Goal: Communication & Community: Answer question/provide support

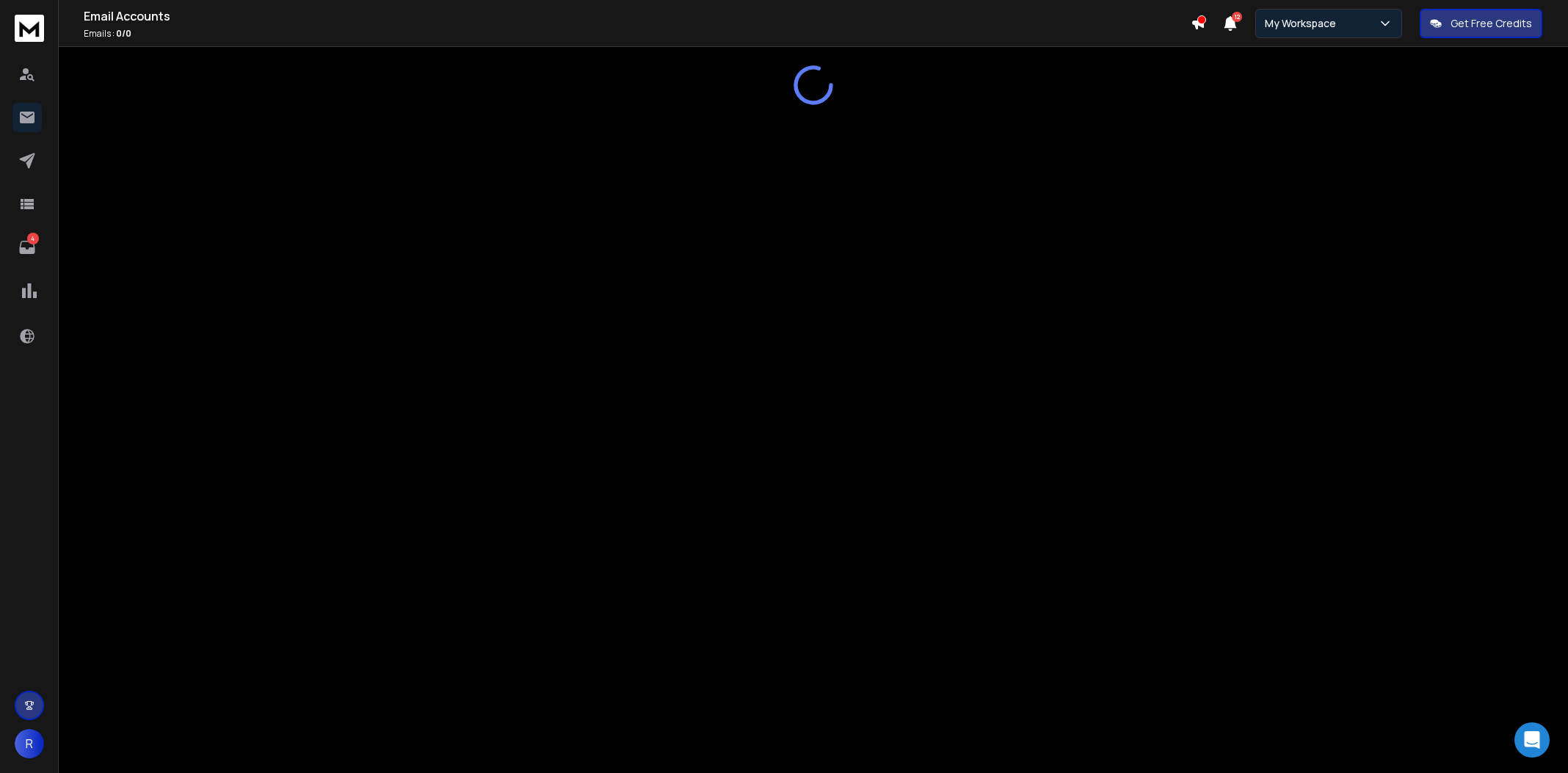
click at [1299, 9] on button "My Workspace" at bounding box center [1328, 24] width 146 height 29
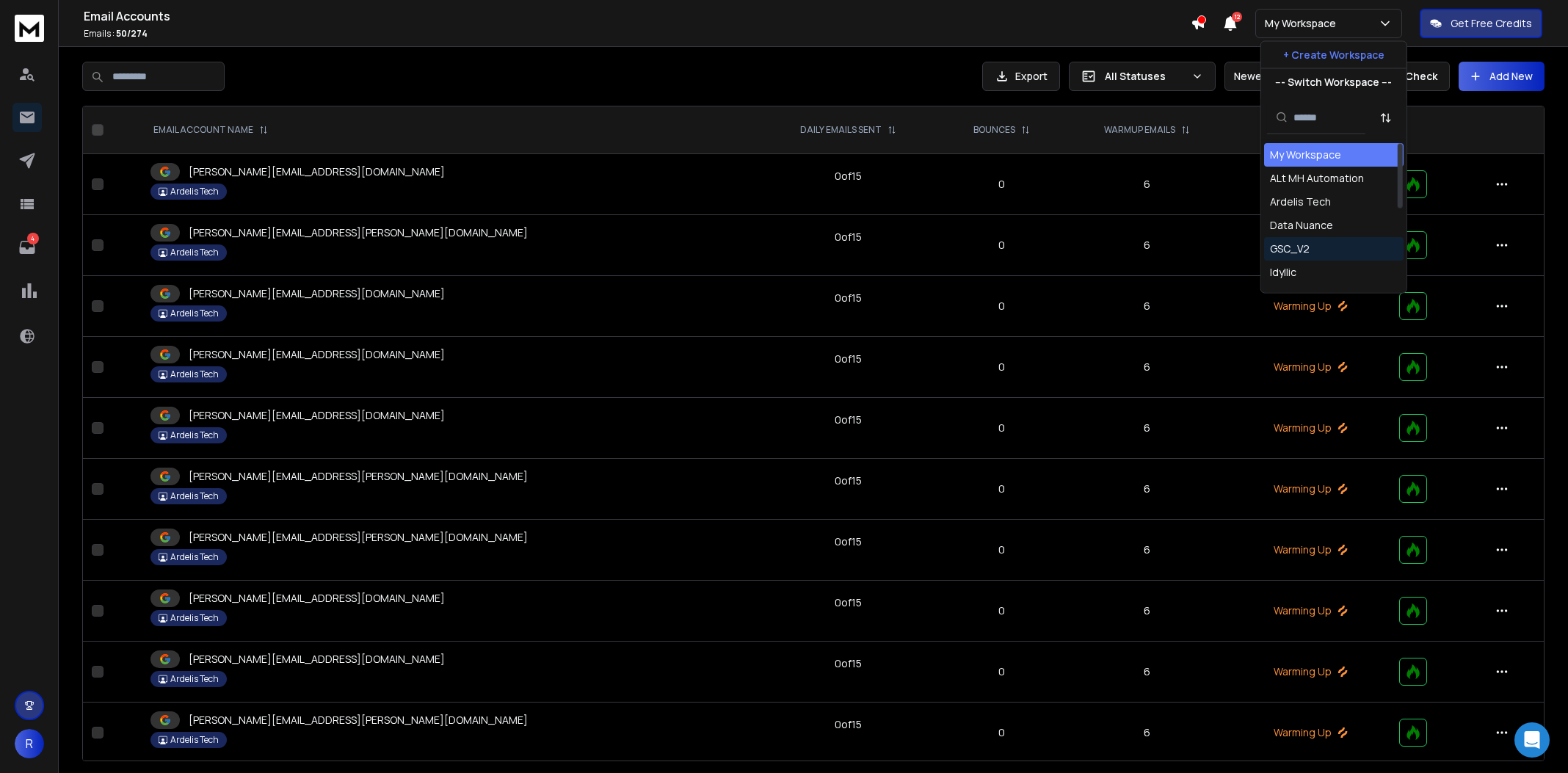
click at [1299, 245] on div "GSC_V2" at bounding box center [1289, 249] width 39 height 15
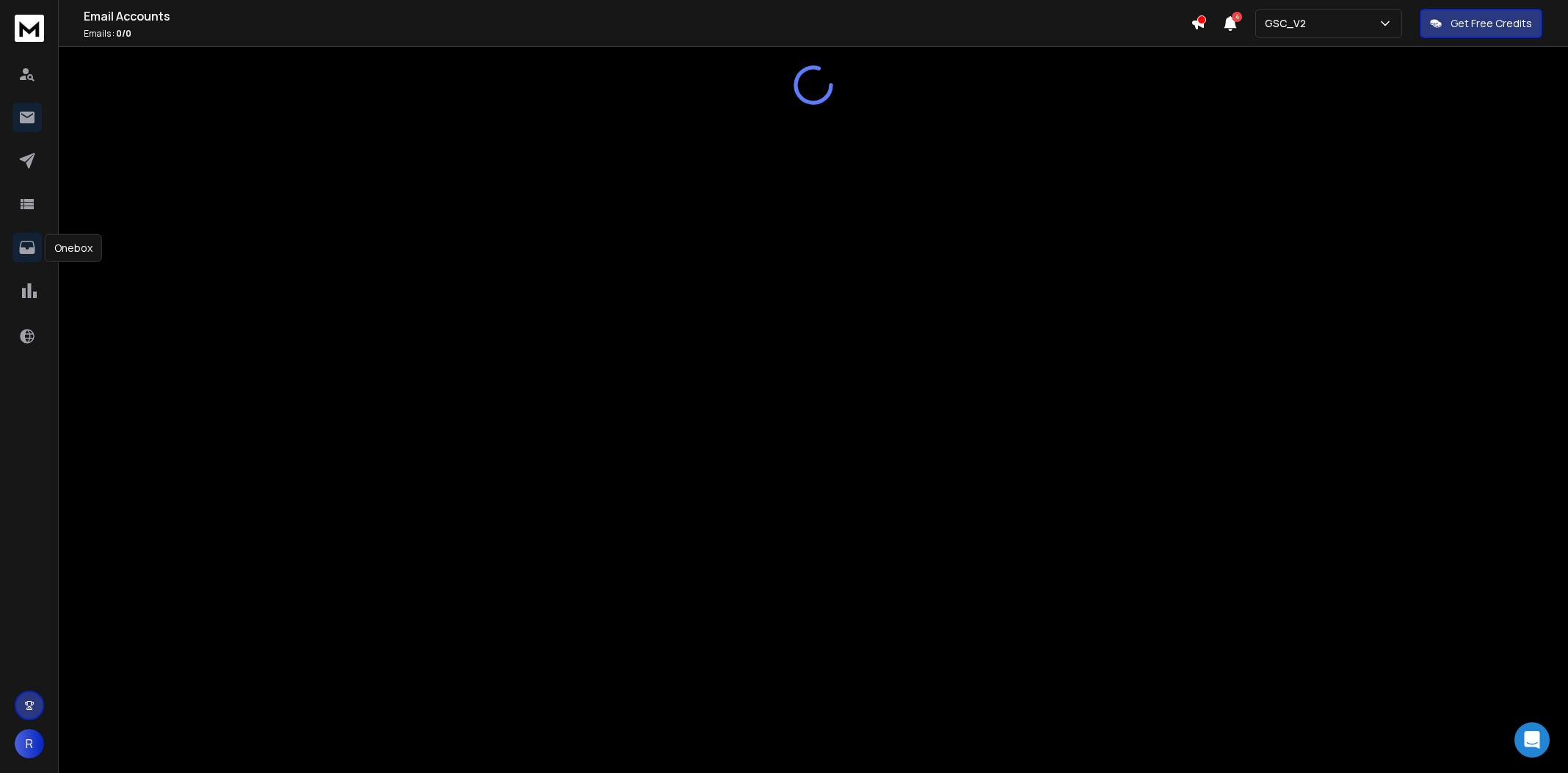
click at [24, 246] on icon at bounding box center [27, 247] width 17 height 17
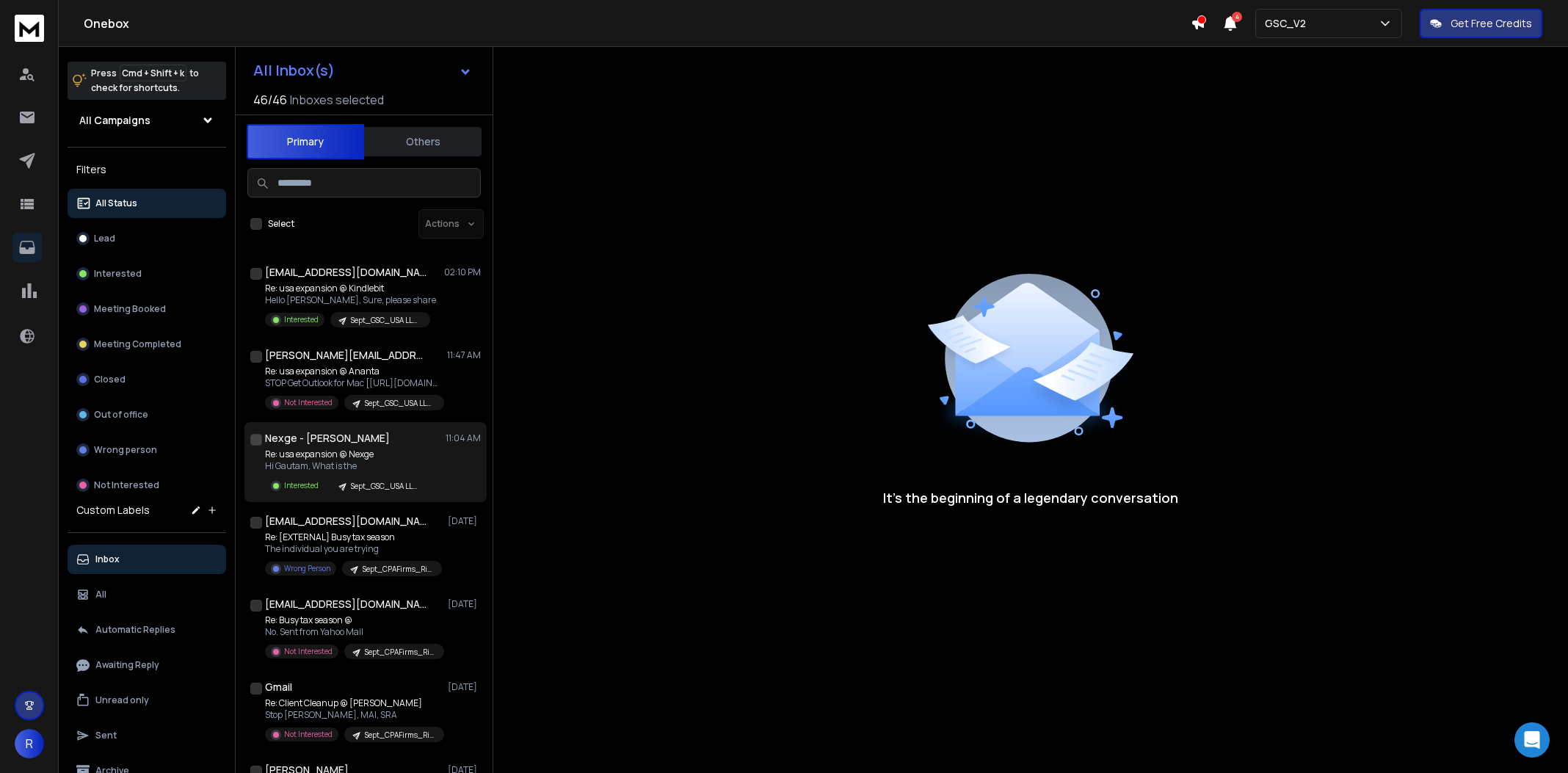
click at [367, 443] on h1 "Nexge - [PERSON_NAME]" at bounding box center [328, 439] width 124 height 15
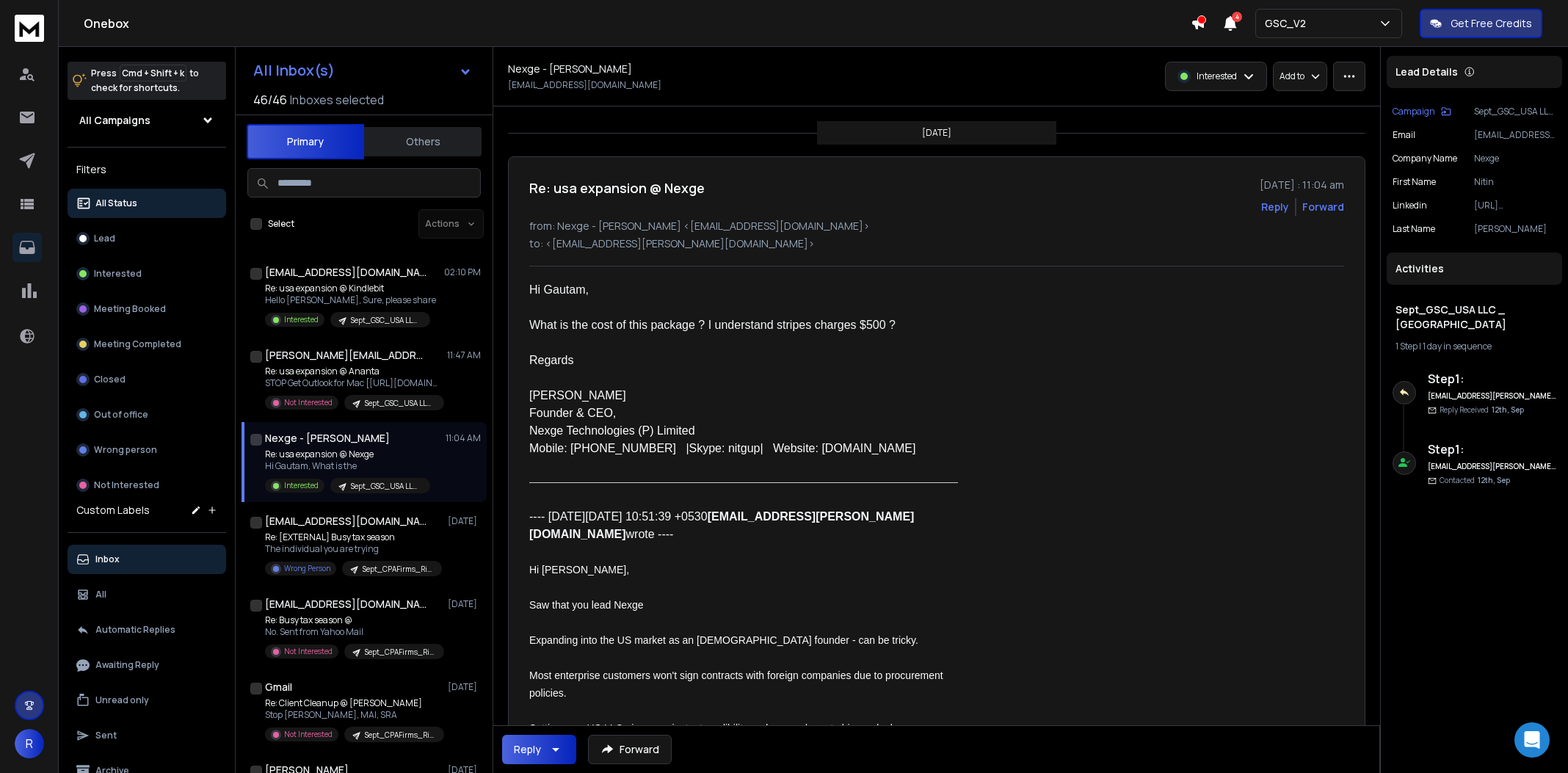
click at [554, 753] on icon "button" at bounding box center [555, 749] width 17 height 17
drag, startPoint x: 555, startPoint y: 702, endPoint x: 555, endPoint y: 710, distance: 8.0
click at [555, 710] on p "Reply All" at bounding box center [537, 713] width 65 height 20
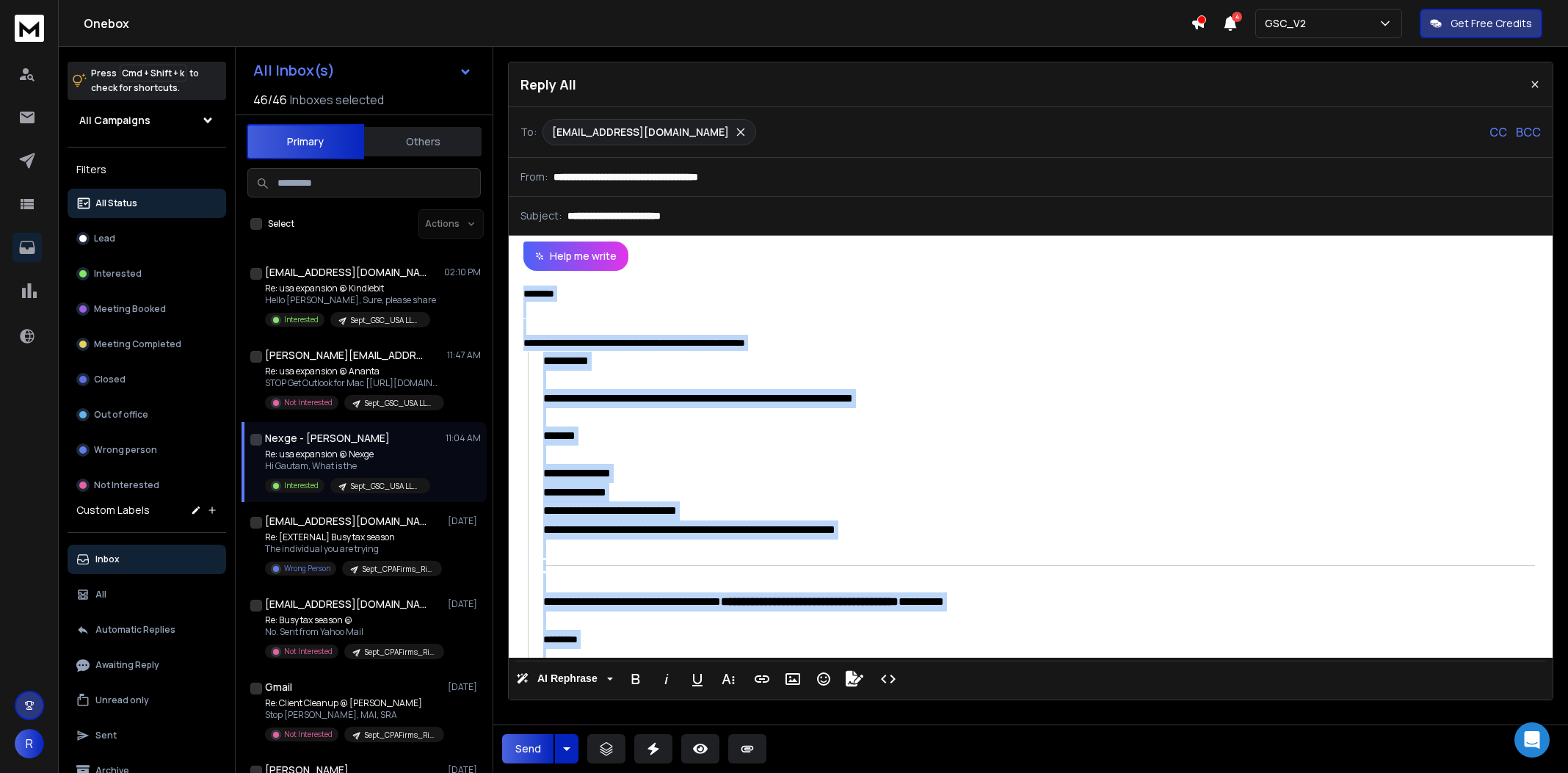
click at [614, 302] on div at bounding box center [1031, 310] width 1014 height 16
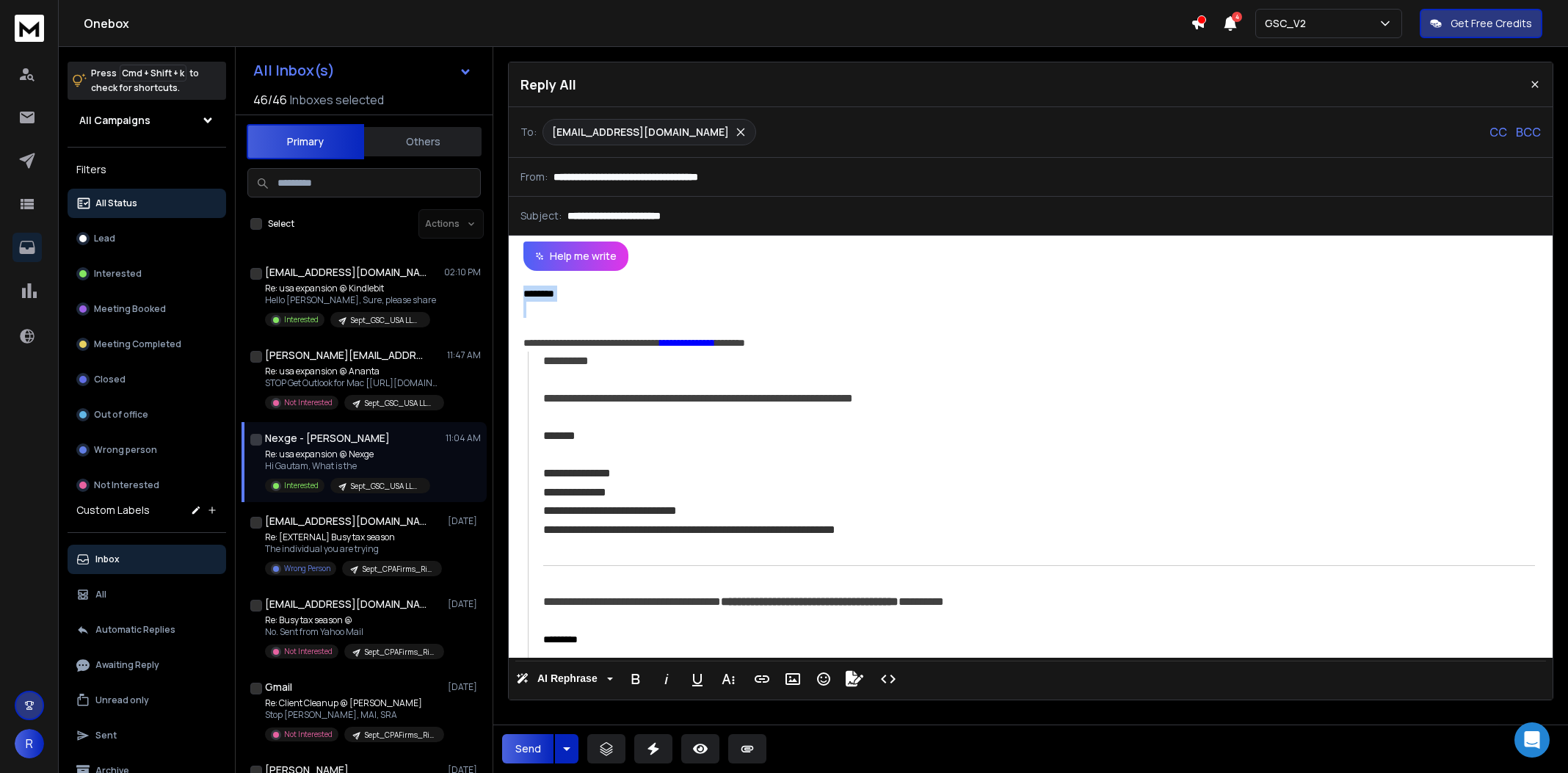
drag, startPoint x: 584, startPoint y: 304, endPoint x: 509, endPoint y: 234, distance: 102.6
click at [510, 234] on div "**********" at bounding box center [1031, 381] width 1045 height 639
click at [28, 127] on link at bounding box center [27, 117] width 29 height 29
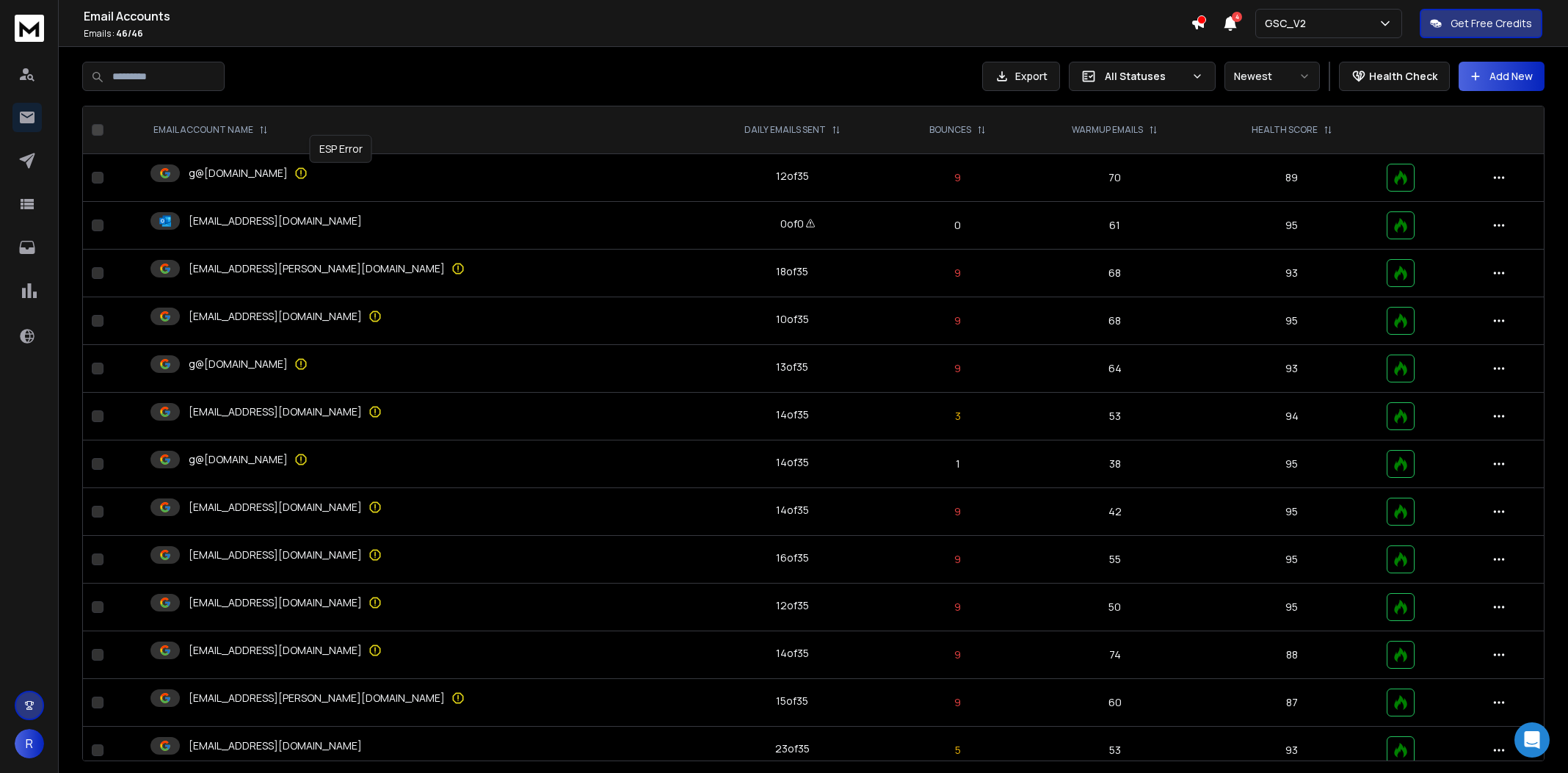
click at [307, 169] on icon at bounding box center [301, 174] width 11 height 11
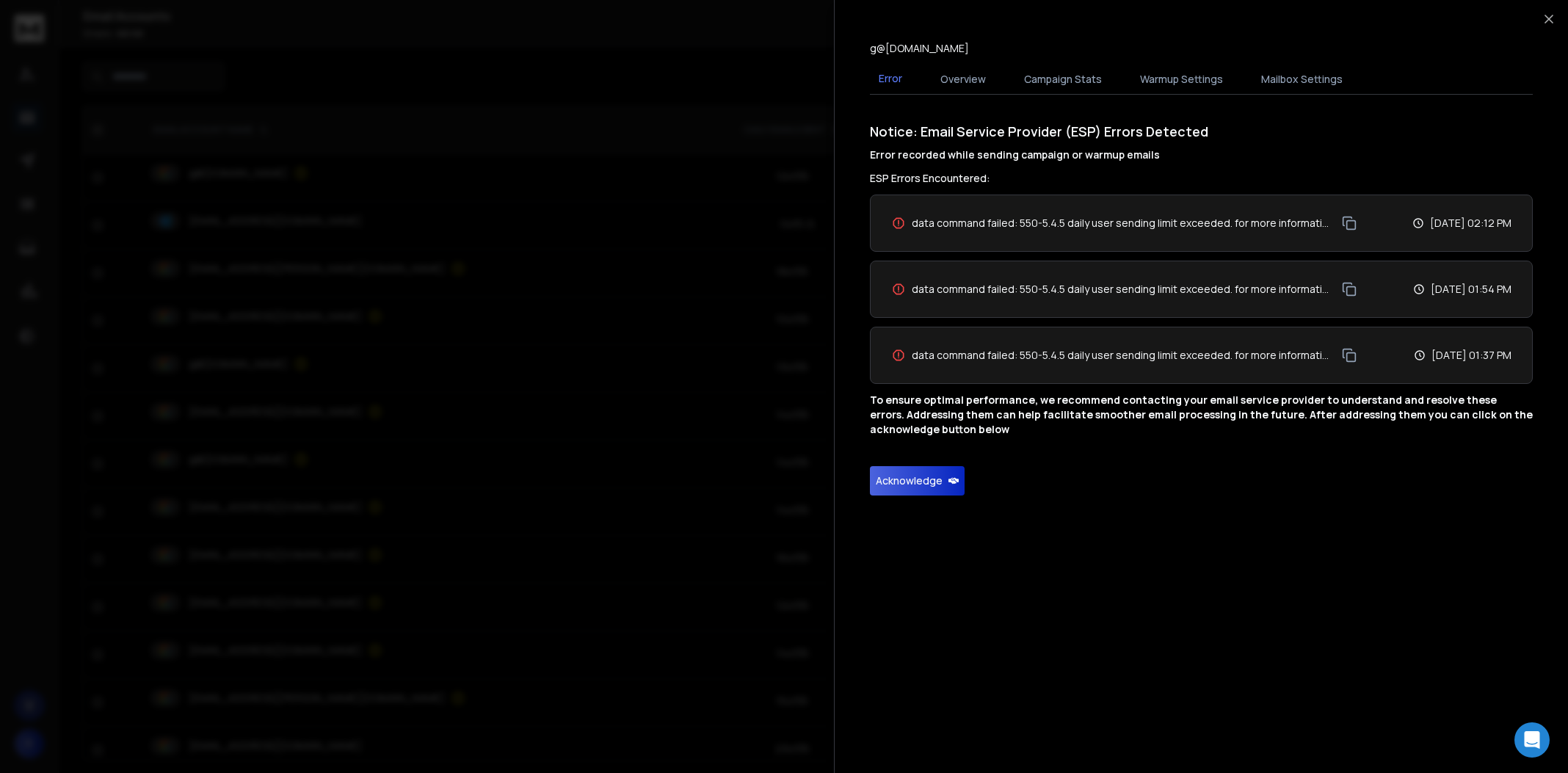
click at [934, 473] on button "Acknowledge" at bounding box center [916, 481] width 94 height 29
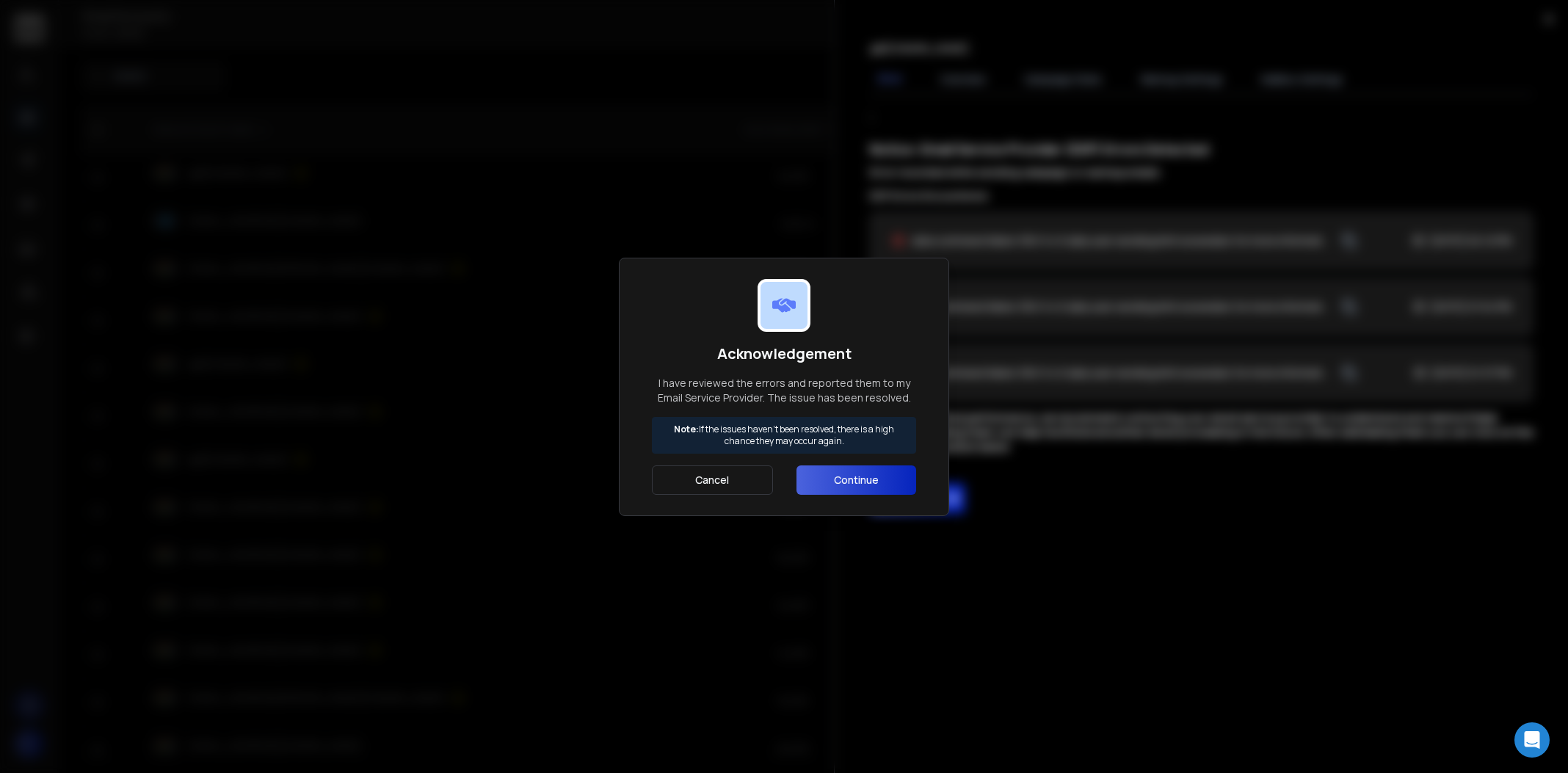
click at [866, 476] on button "Continue" at bounding box center [856, 480] width 120 height 29
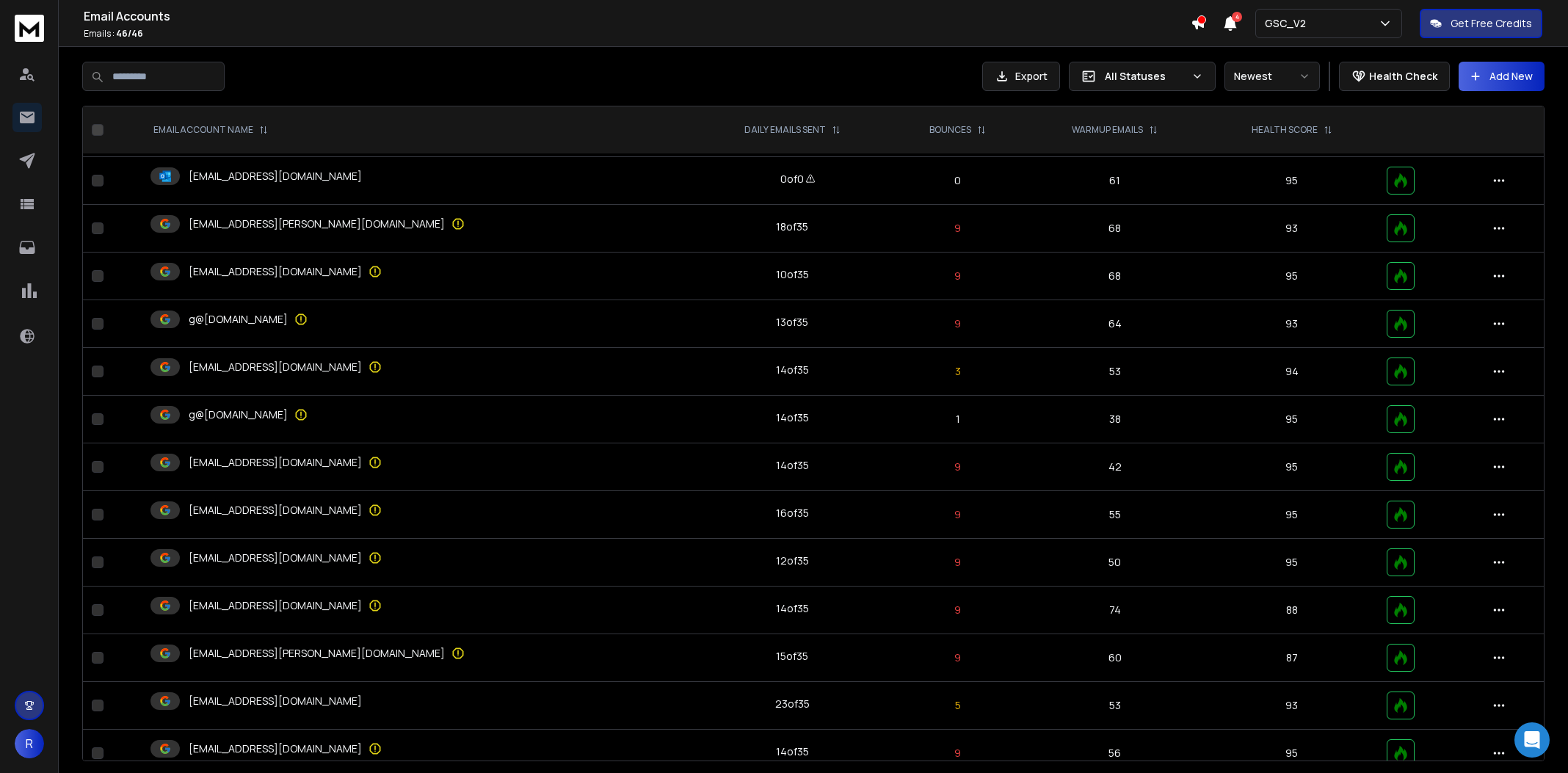
scroll to position [56, 0]
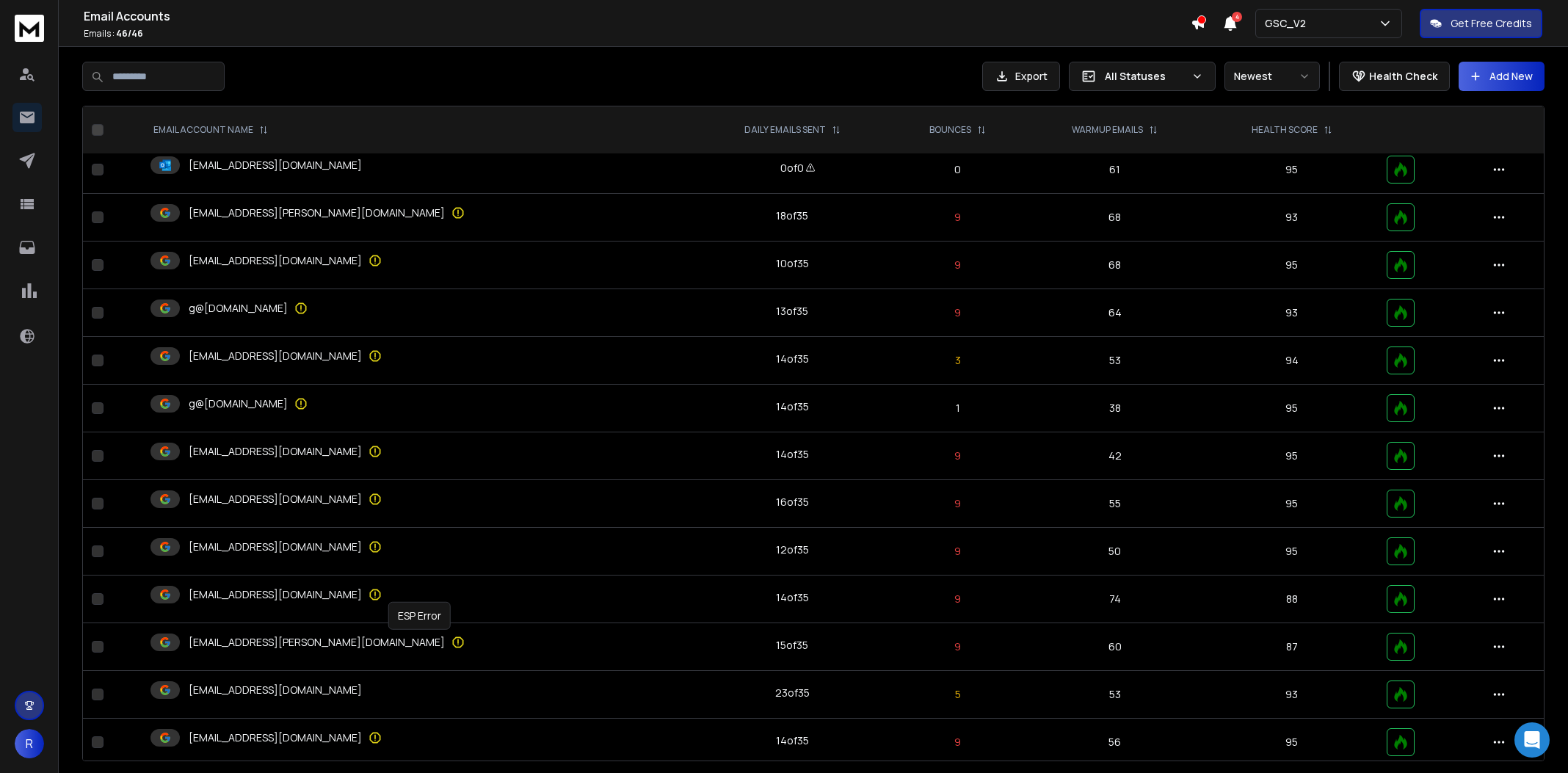
click at [450, 638] on icon at bounding box center [458, 643] width 15 height 15
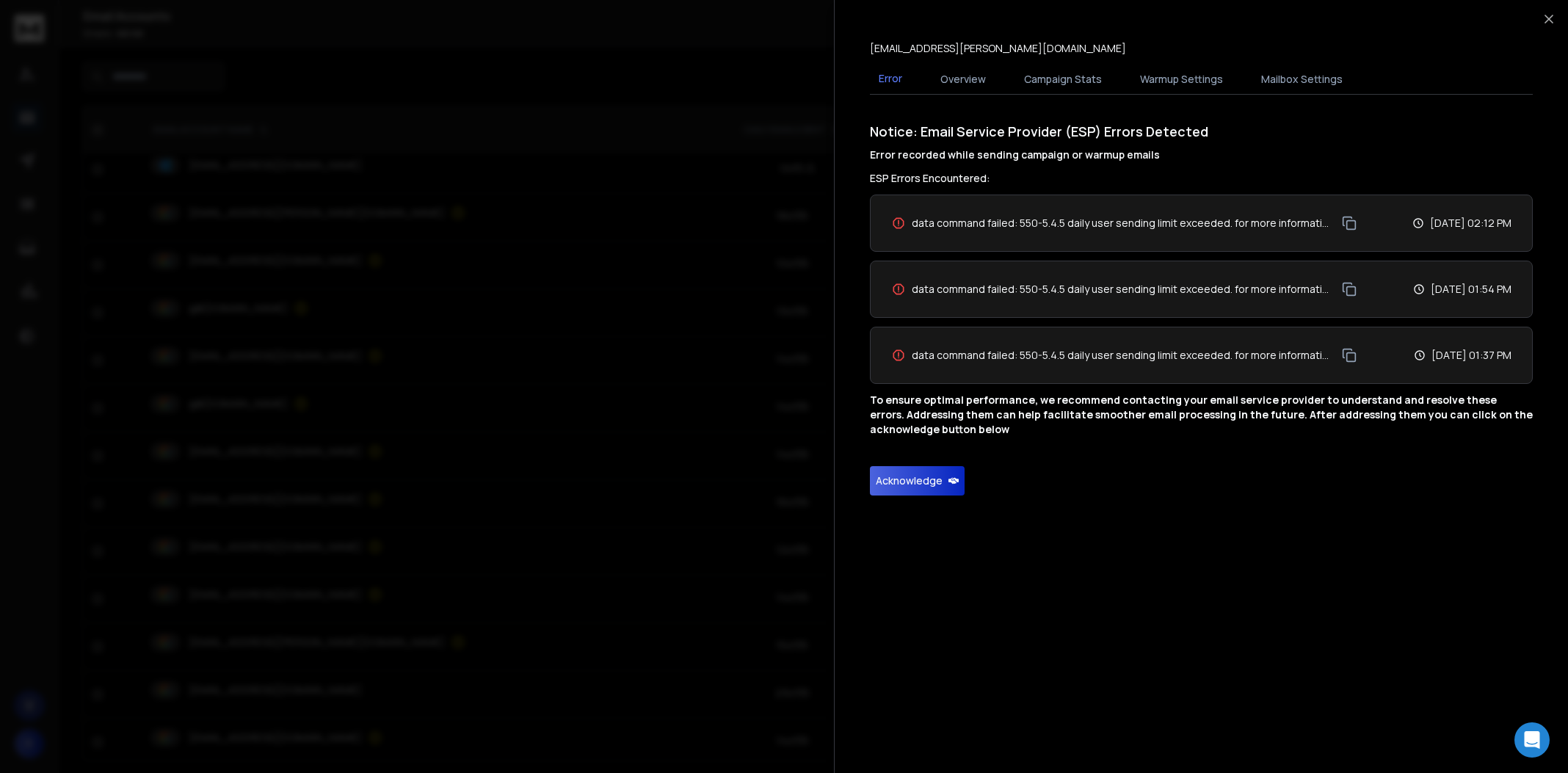
click at [955, 480] on icon at bounding box center [953, 481] width 10 height 5
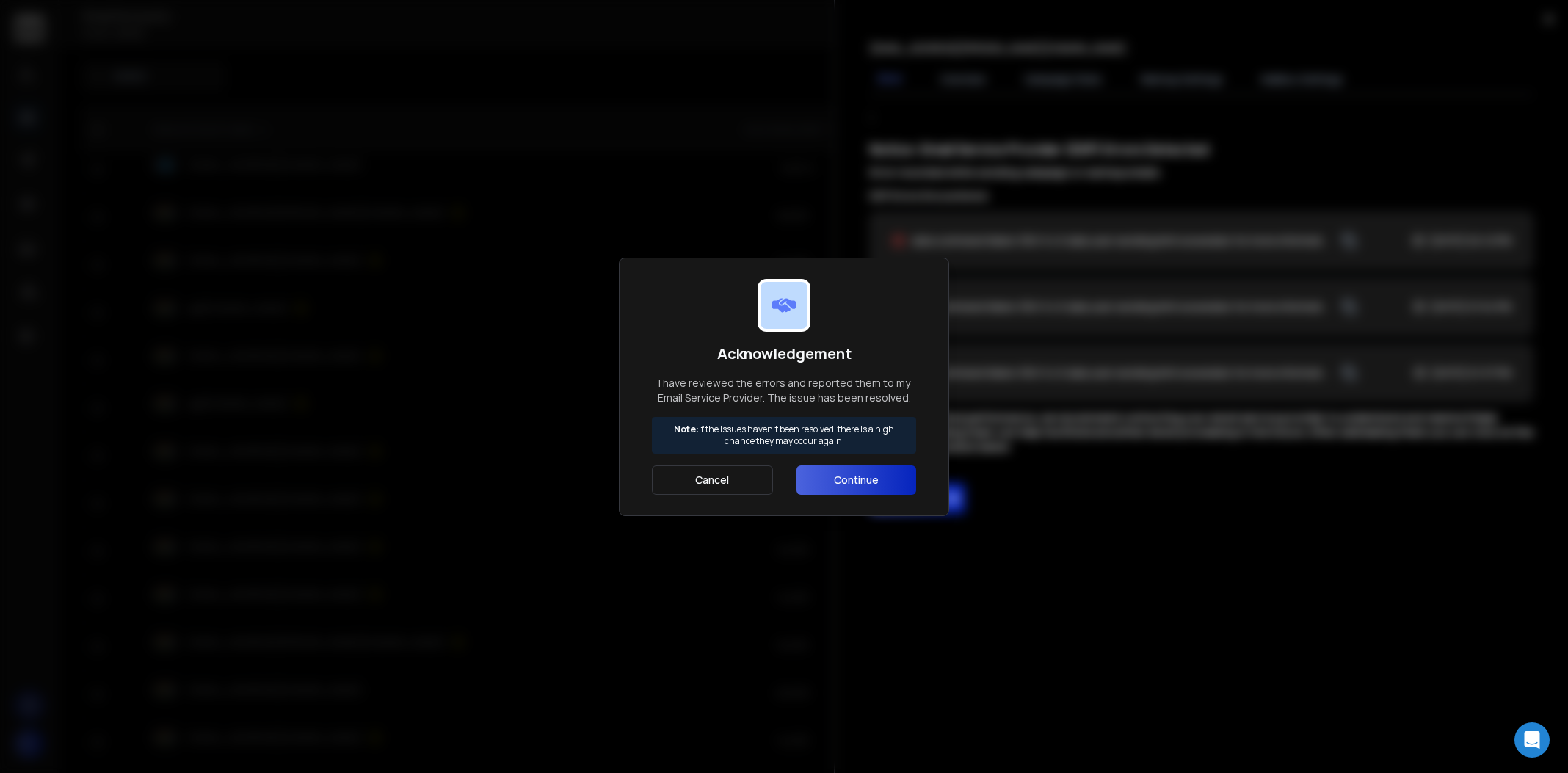
click at [827, 486] on button "Continue" at bounding box center [856, 480] width 120 height 29
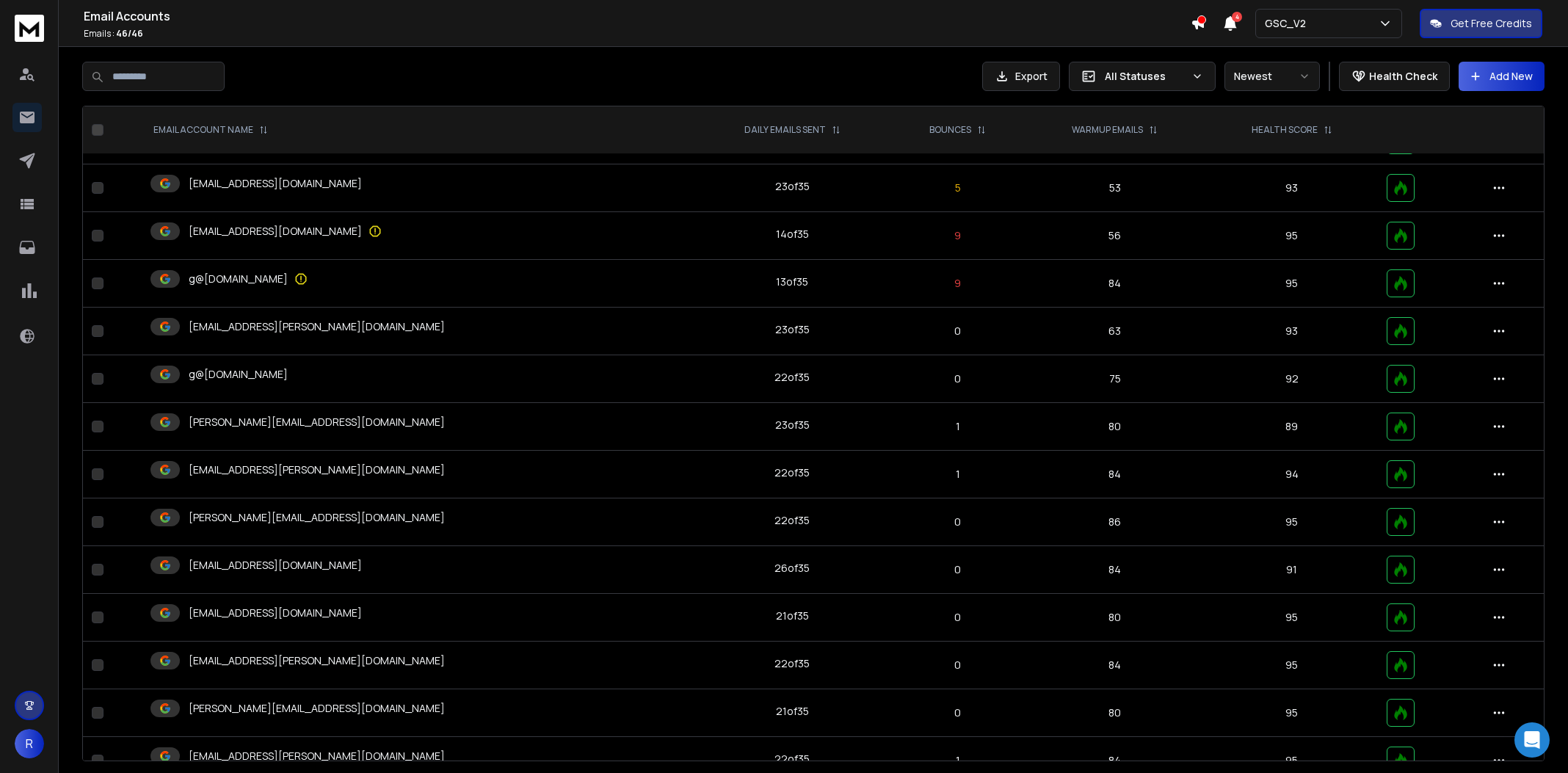
scroll to position [0, 0]
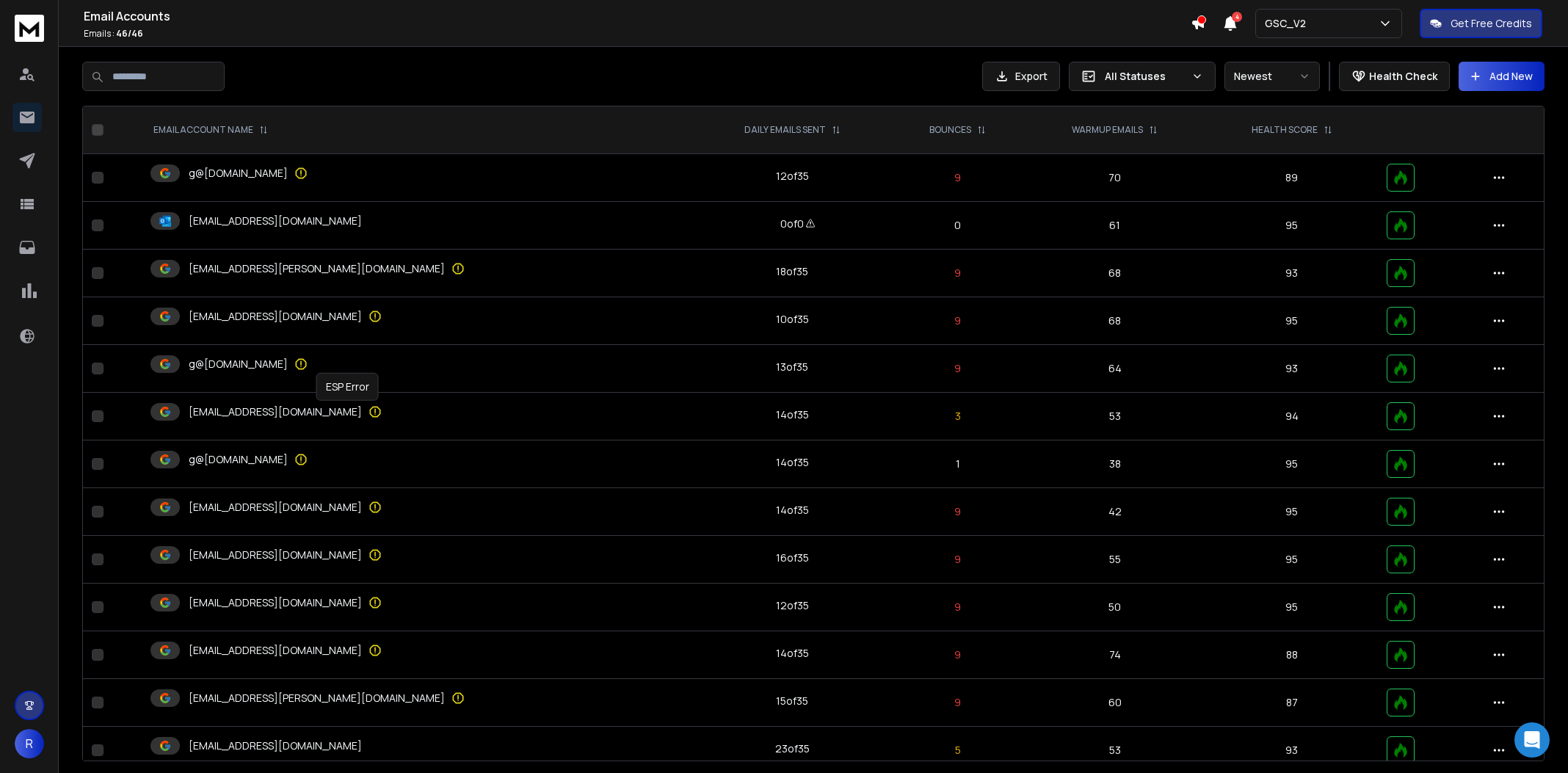
click at [370, 408] on icon at bounding box center [375, 412] width 11 height 11
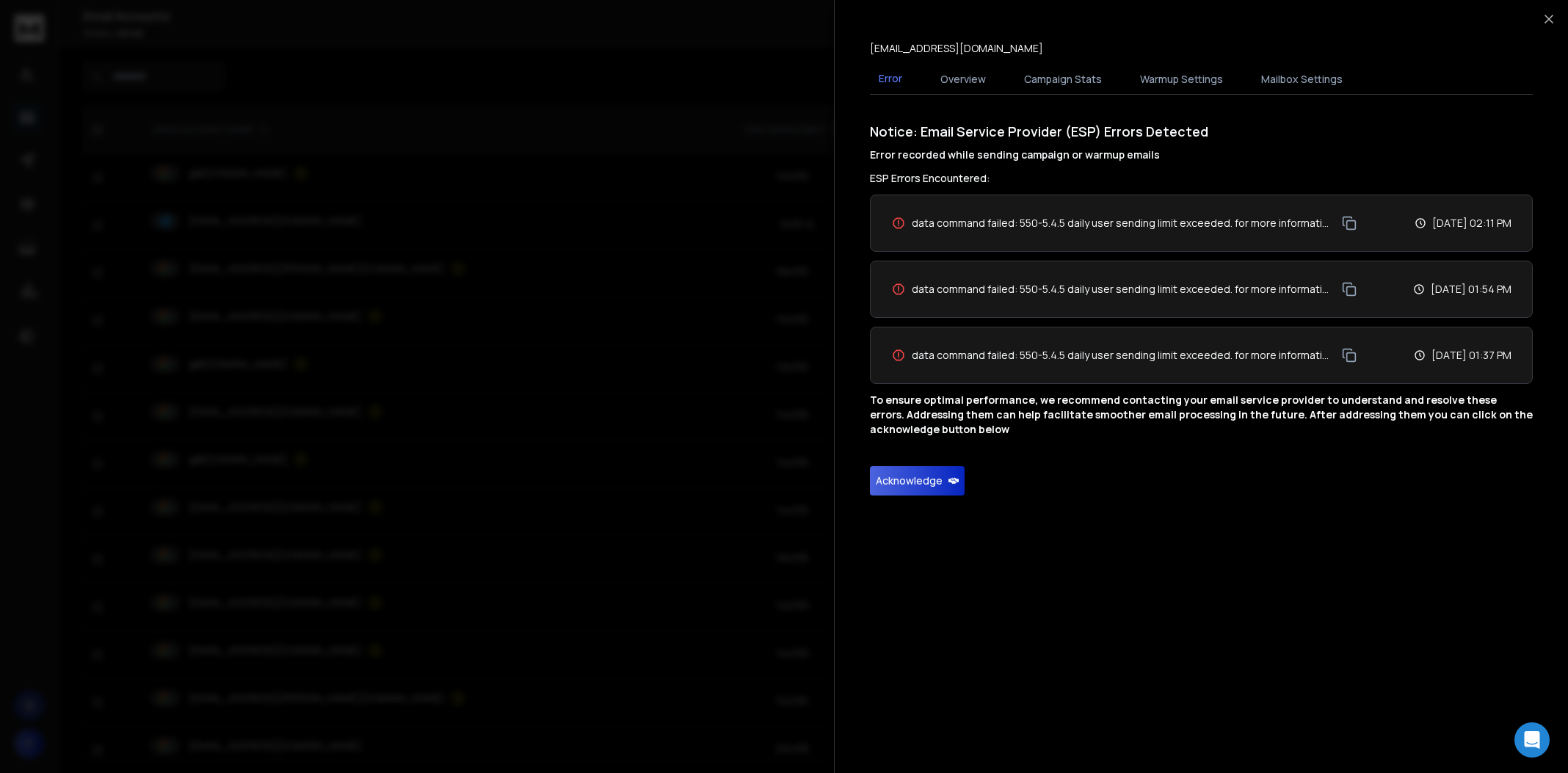
click at [925, 490] on button "Acknowledge" at bounding box center [916, 481] width 94 height 29
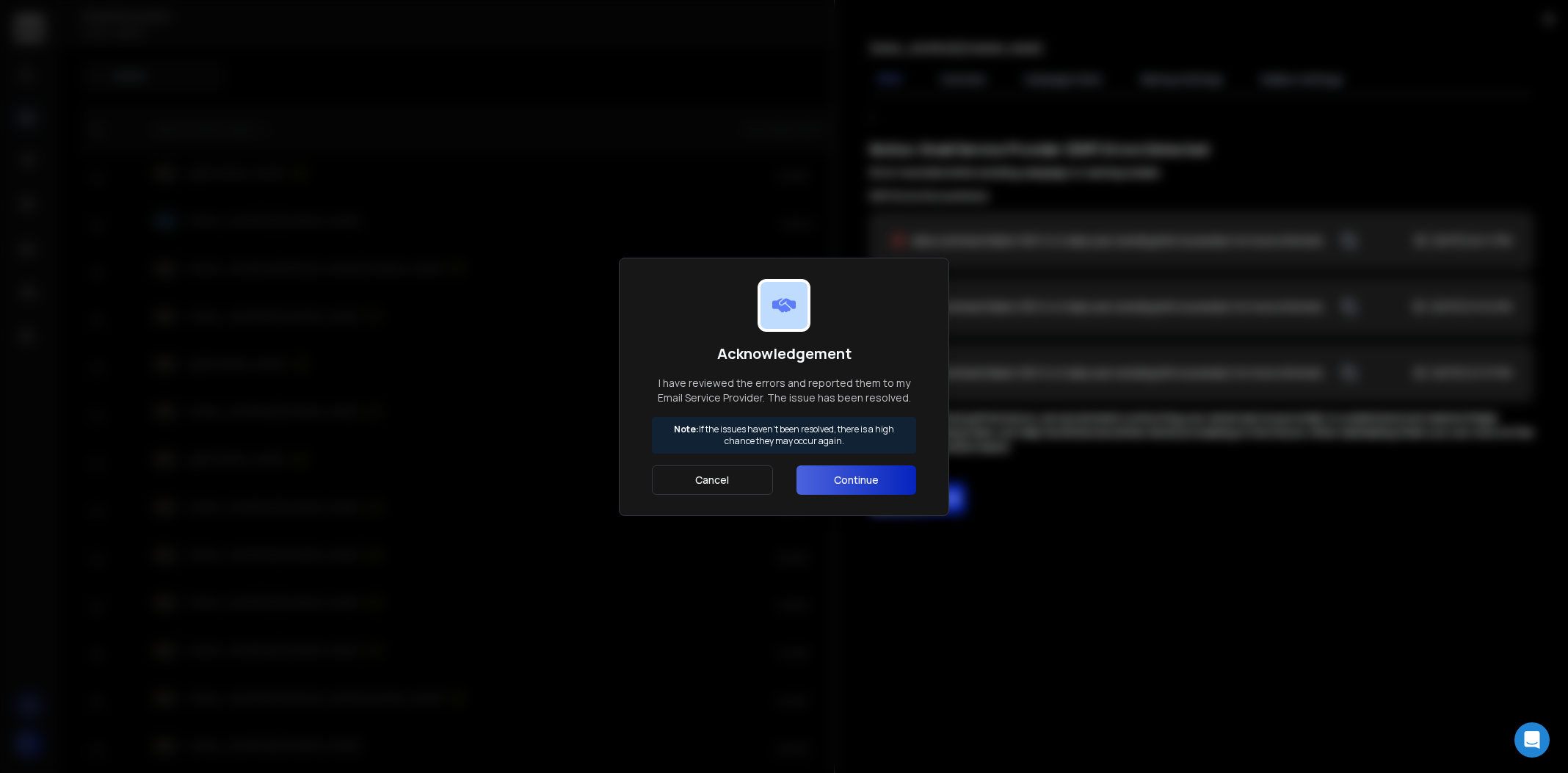
click at [842, 477] on button "Continue" at bounding box center [856, 480] width 120 height 29
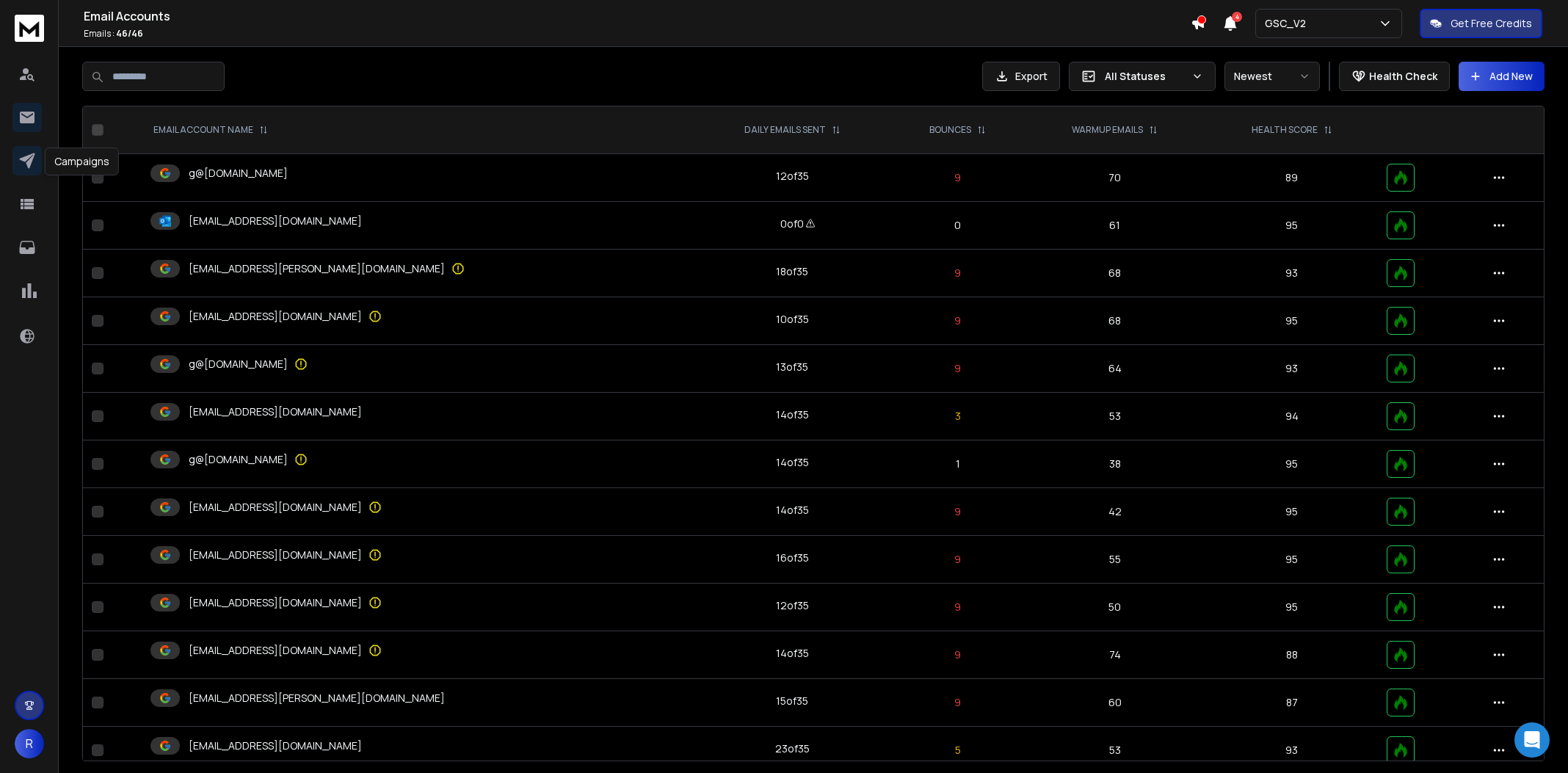
click at [23, 162] on icon at bounding box center [27, 160] width 17 height 17
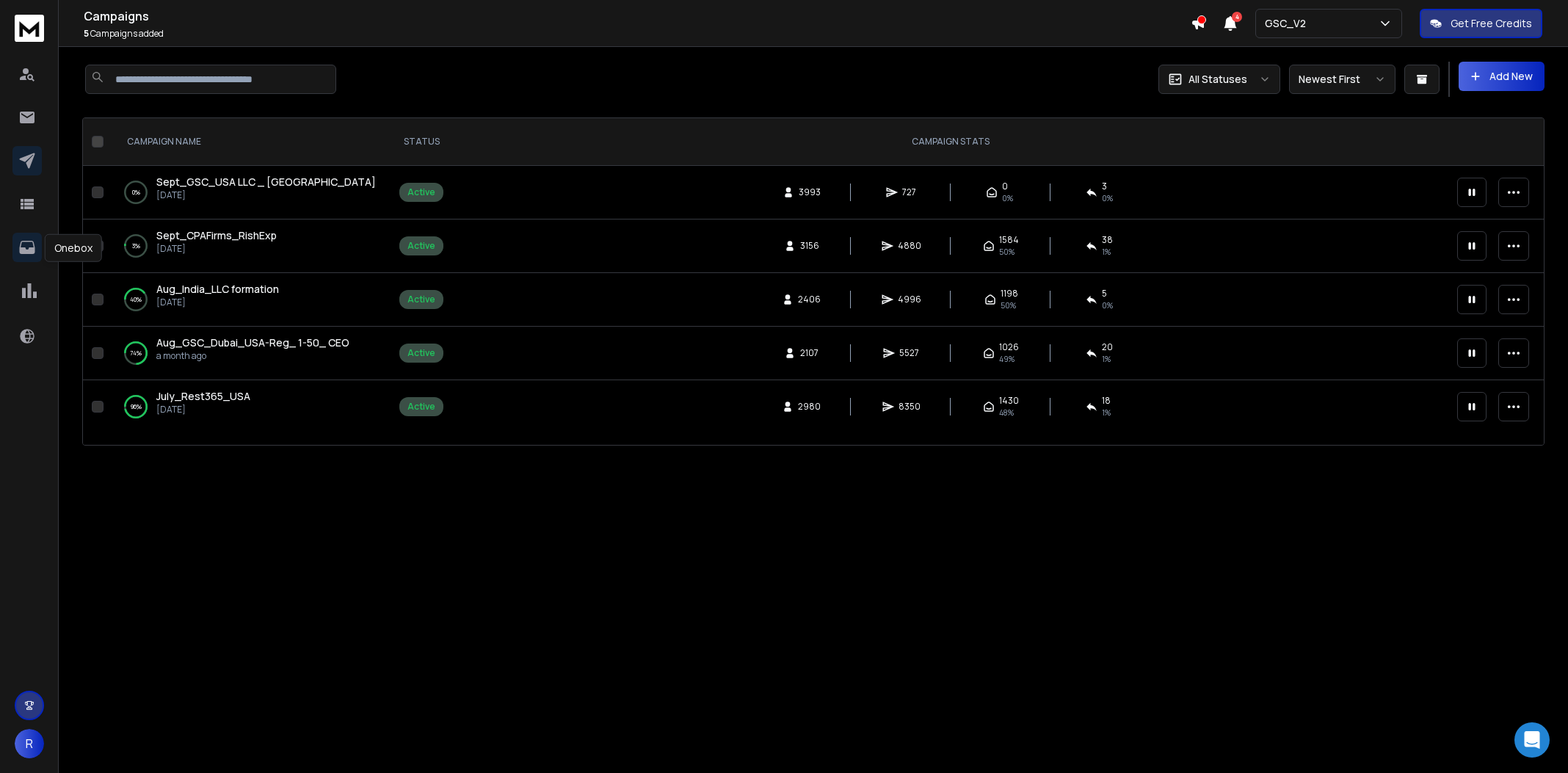
click at [32, 250] on icon at bounding box center [27, 247] width 16 height 13
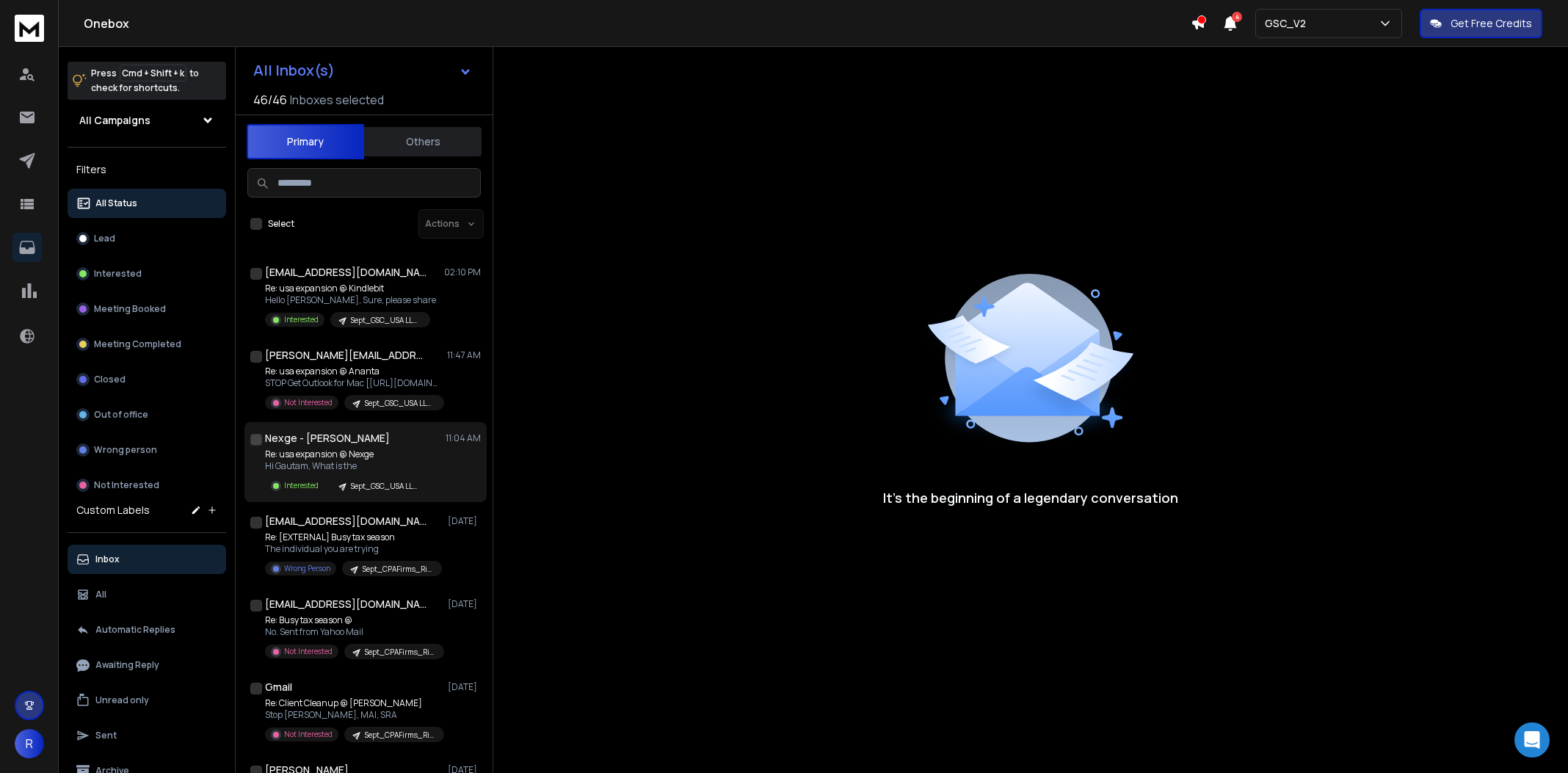
click at [331, 458] on p "Re: usa expansion @ Nexge" at bounding box center [348, 454] width 165 height 12
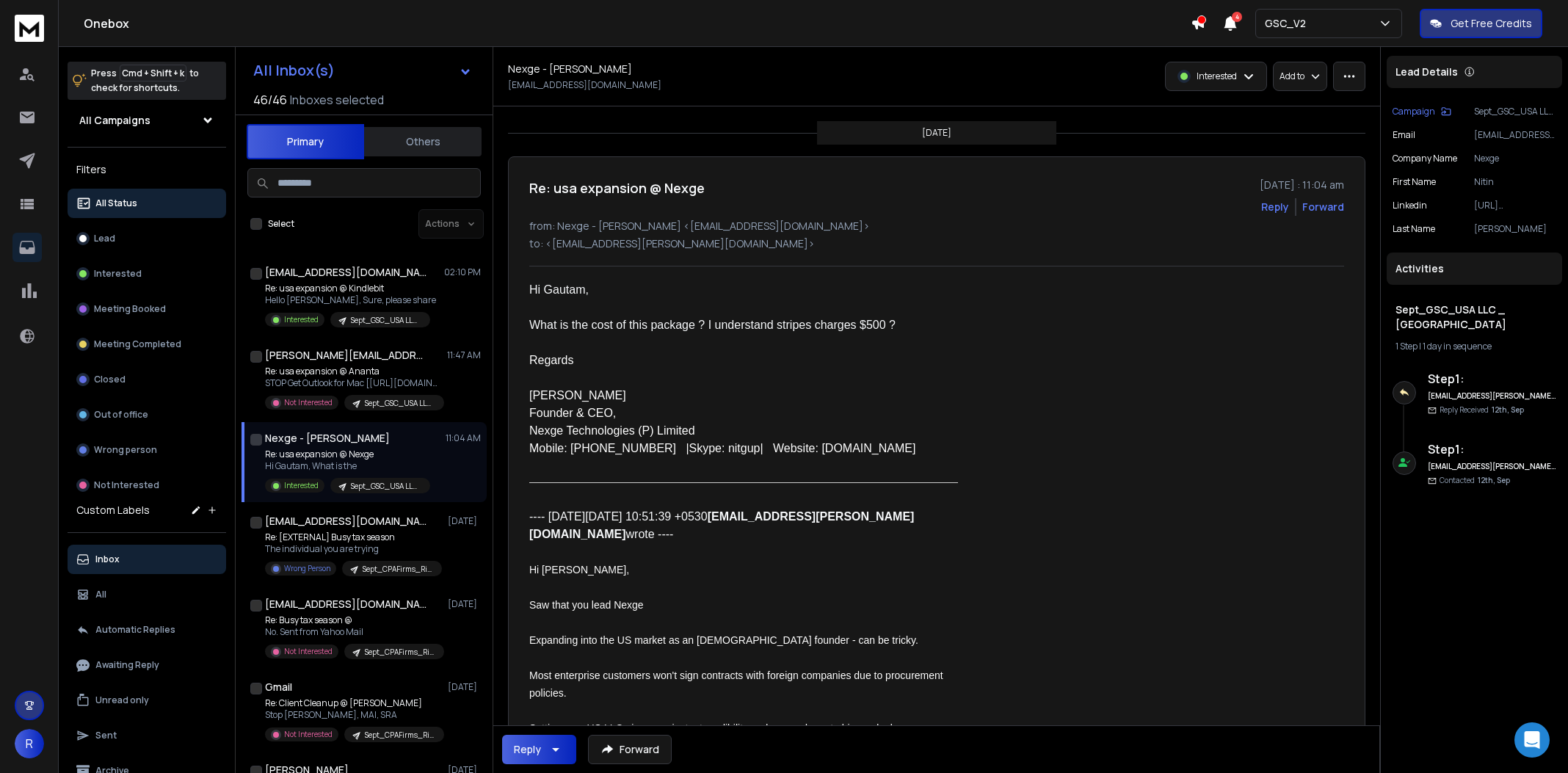
click at [562, 743] on icon "button" at bounding box center [555, 749] width 17 height 17
click at [536, 713] on p "Reply All" at bounding box center [547, 713] width 40 height 15
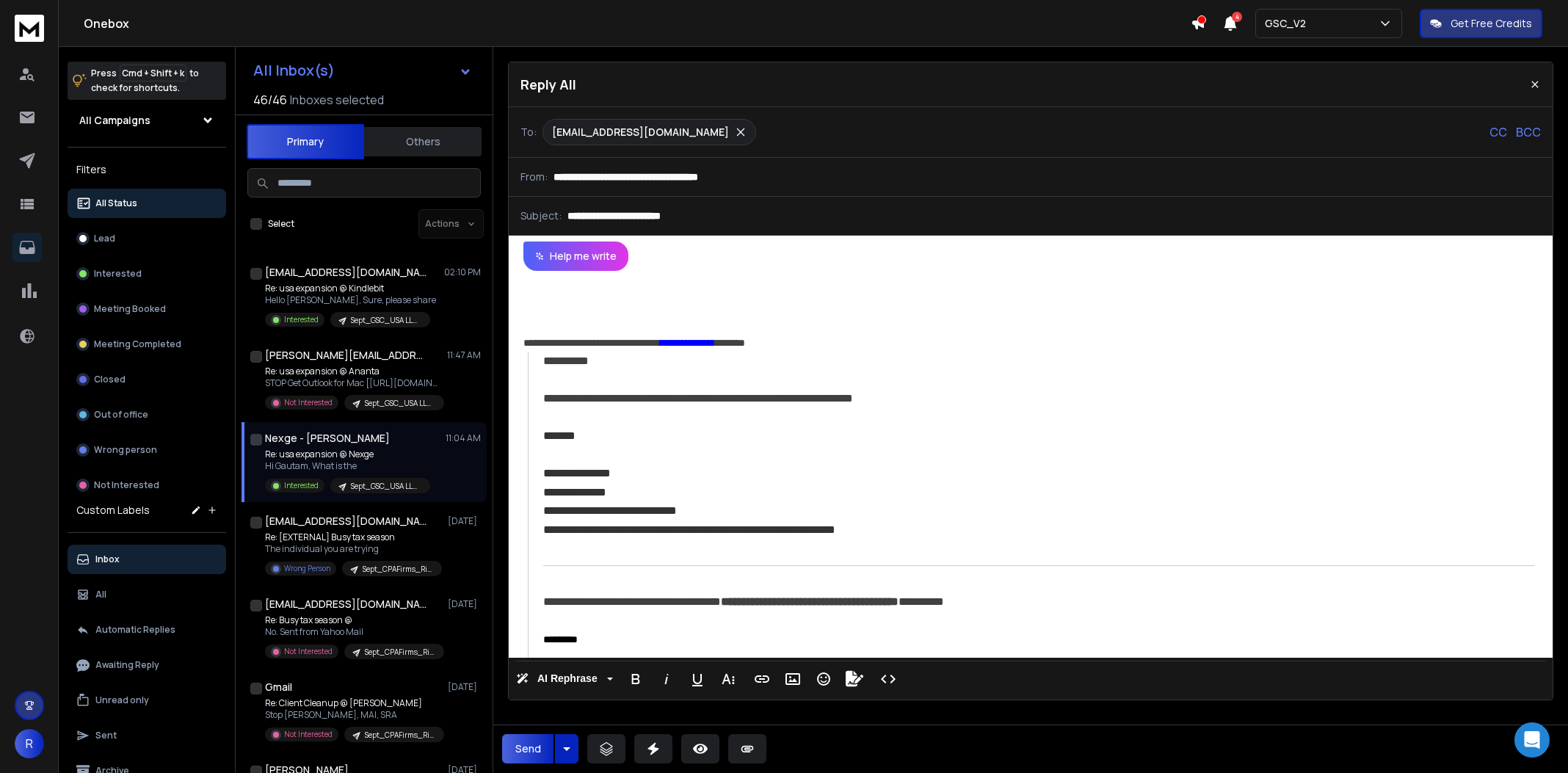
click at [697, 178] on input "**********" at bounding box center [1047, 177] width 988 height 15
type input "*"
click at [25, 117] on icon at bounding box center [27, 117] width 15 height 12
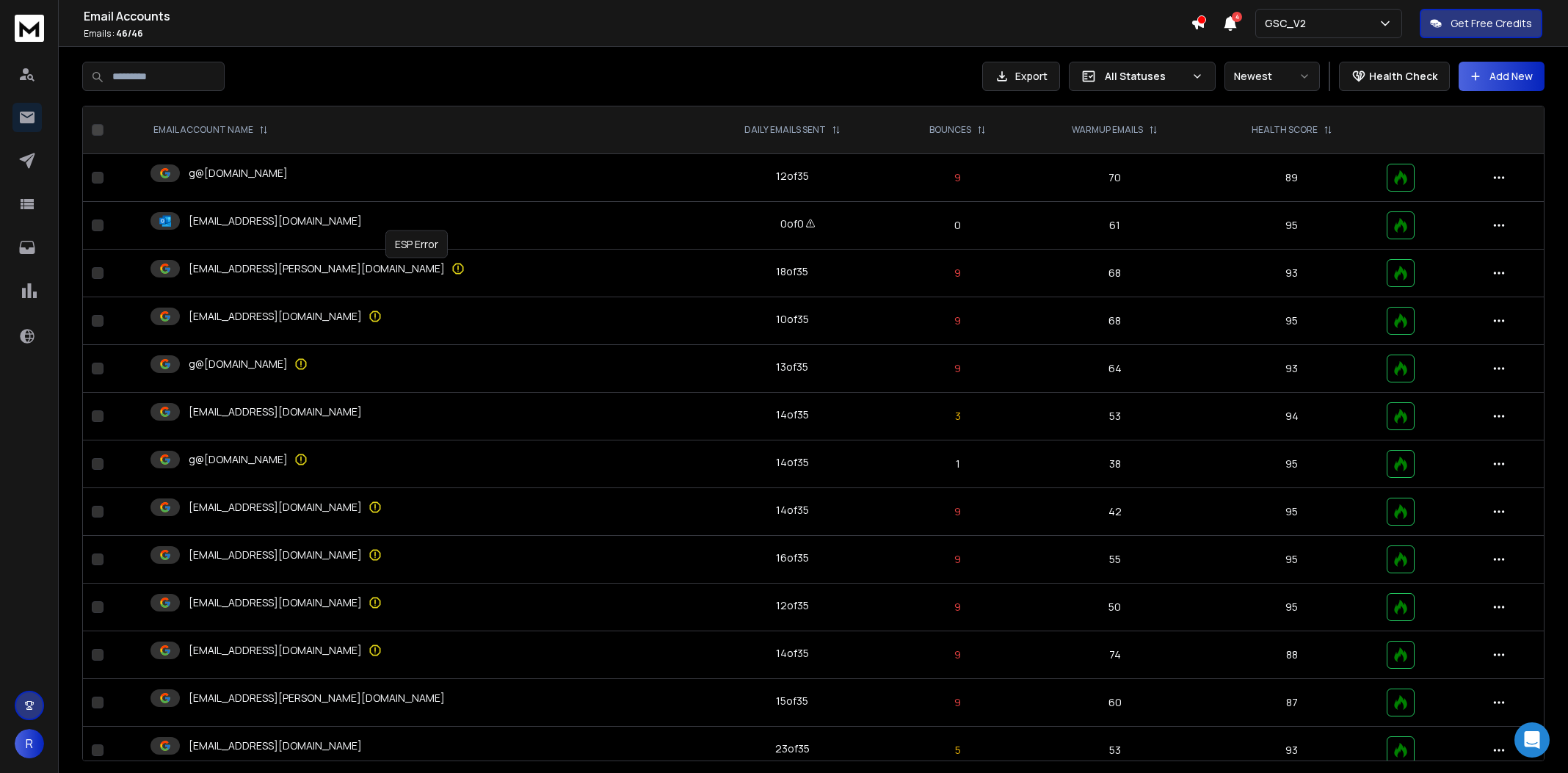
click at [450, 261] on icon at bounding box center [458, 268] width 15 height 15
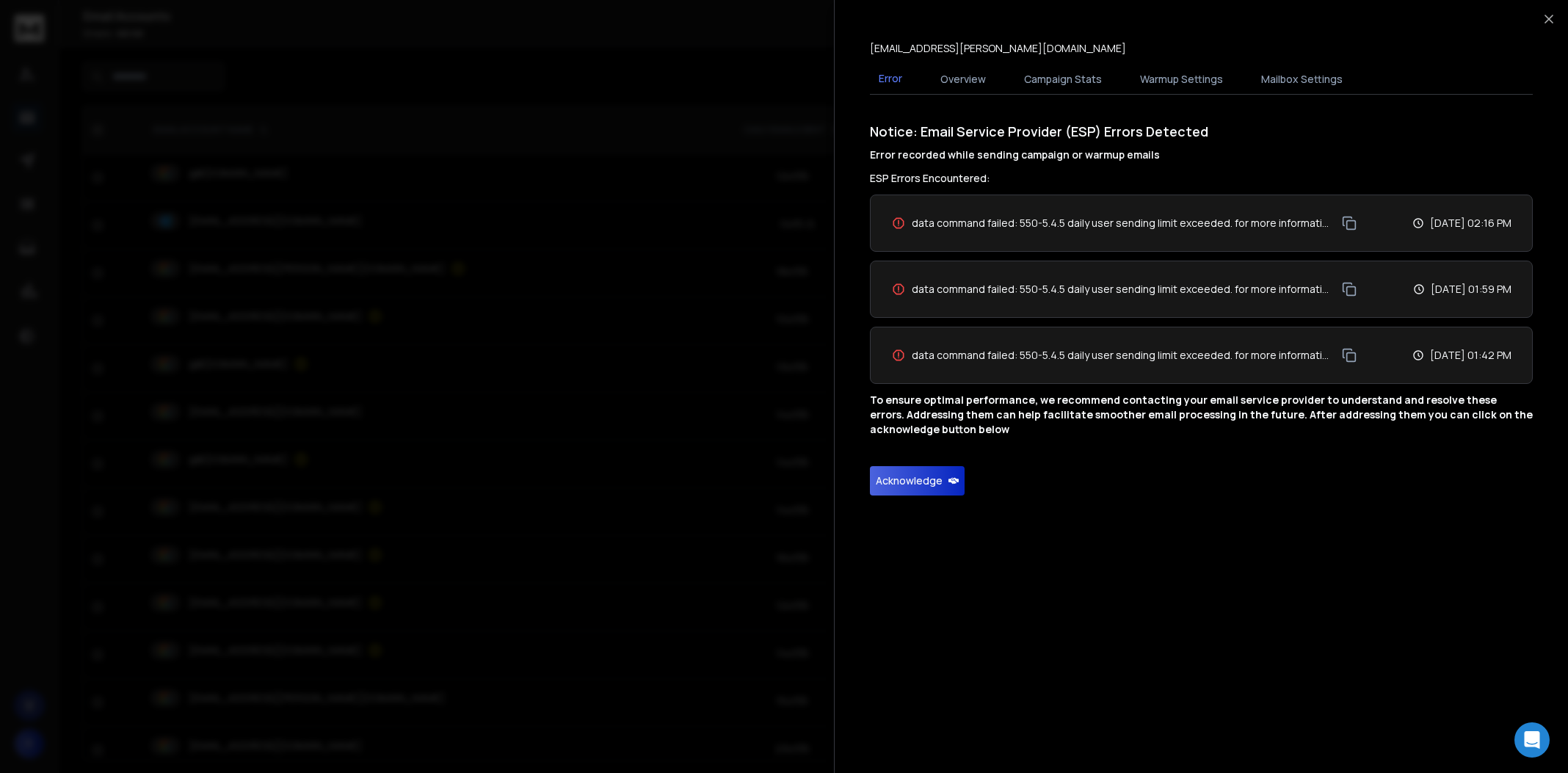
click at [903, 466] on button "Acknowledge" at bounding box center [916, 481] width 94 height 29
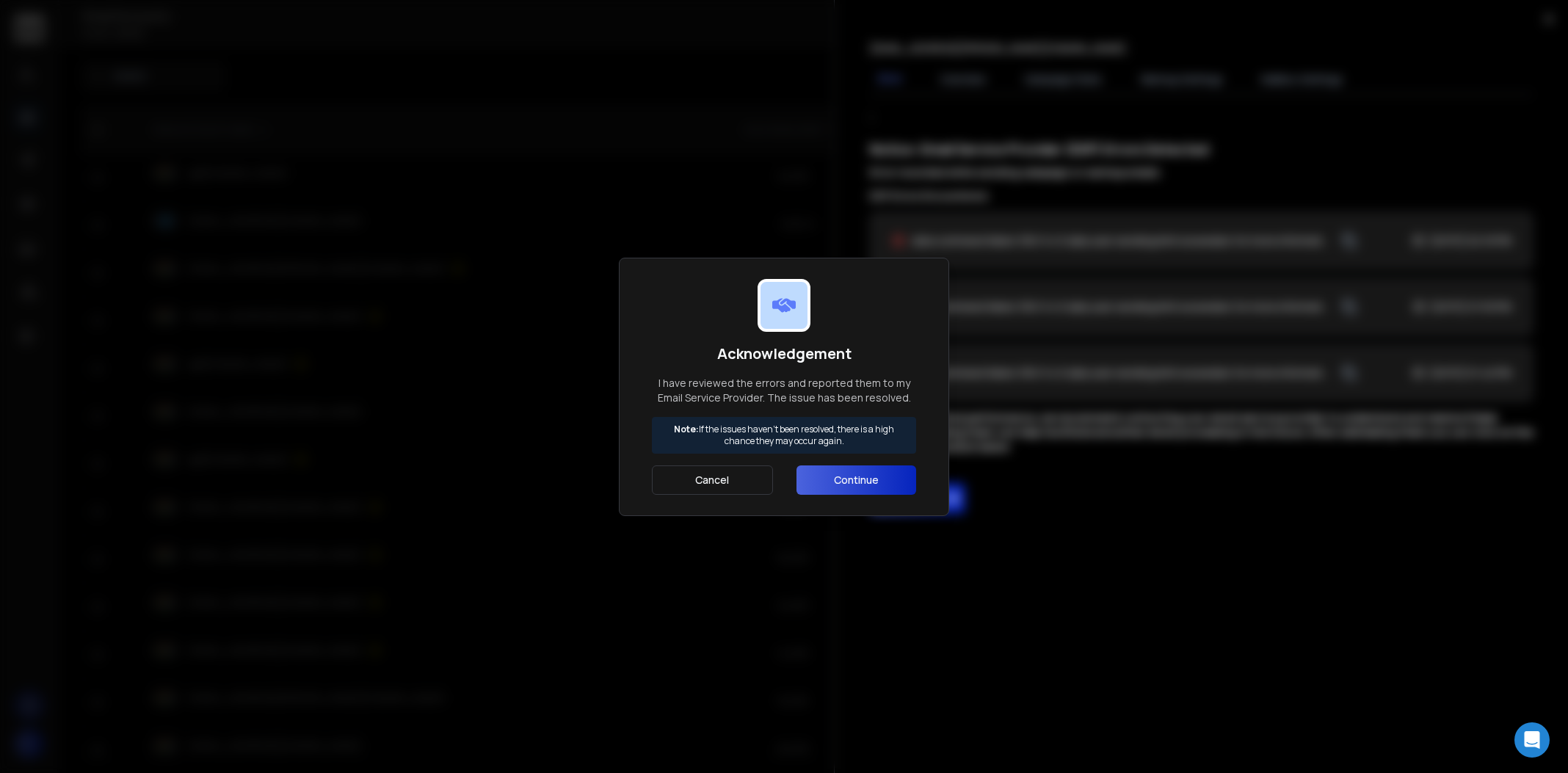
click at [829, 477] on button "Continue" at bounding box center [856, 480] width 120 height 29
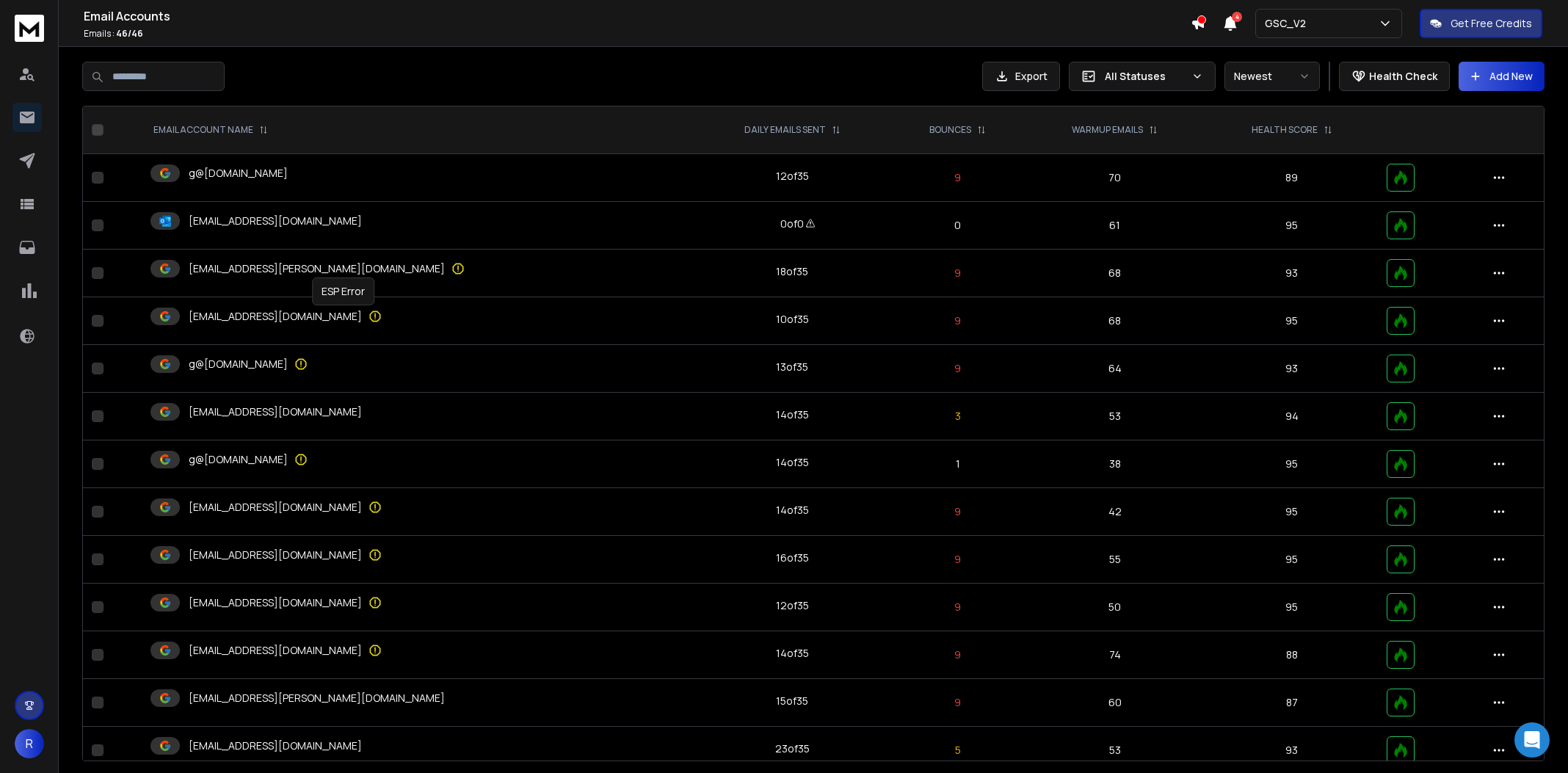
click at [368, 310] on icon at bounding box center [375, 317] width 15 height 15
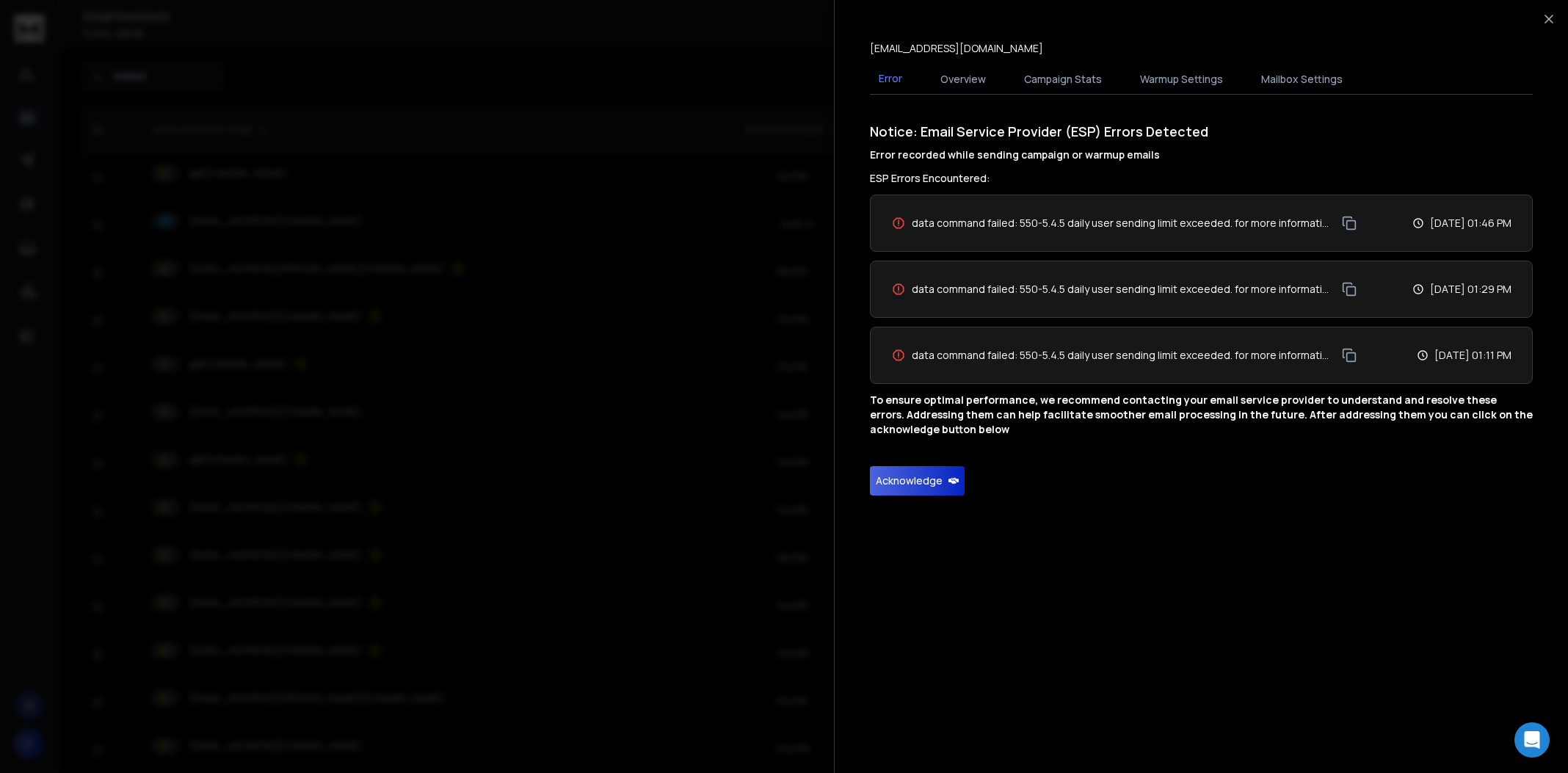
click at [910, 485] on button "Acknowledge" at bounding box center [916, 481] width 94 height 29
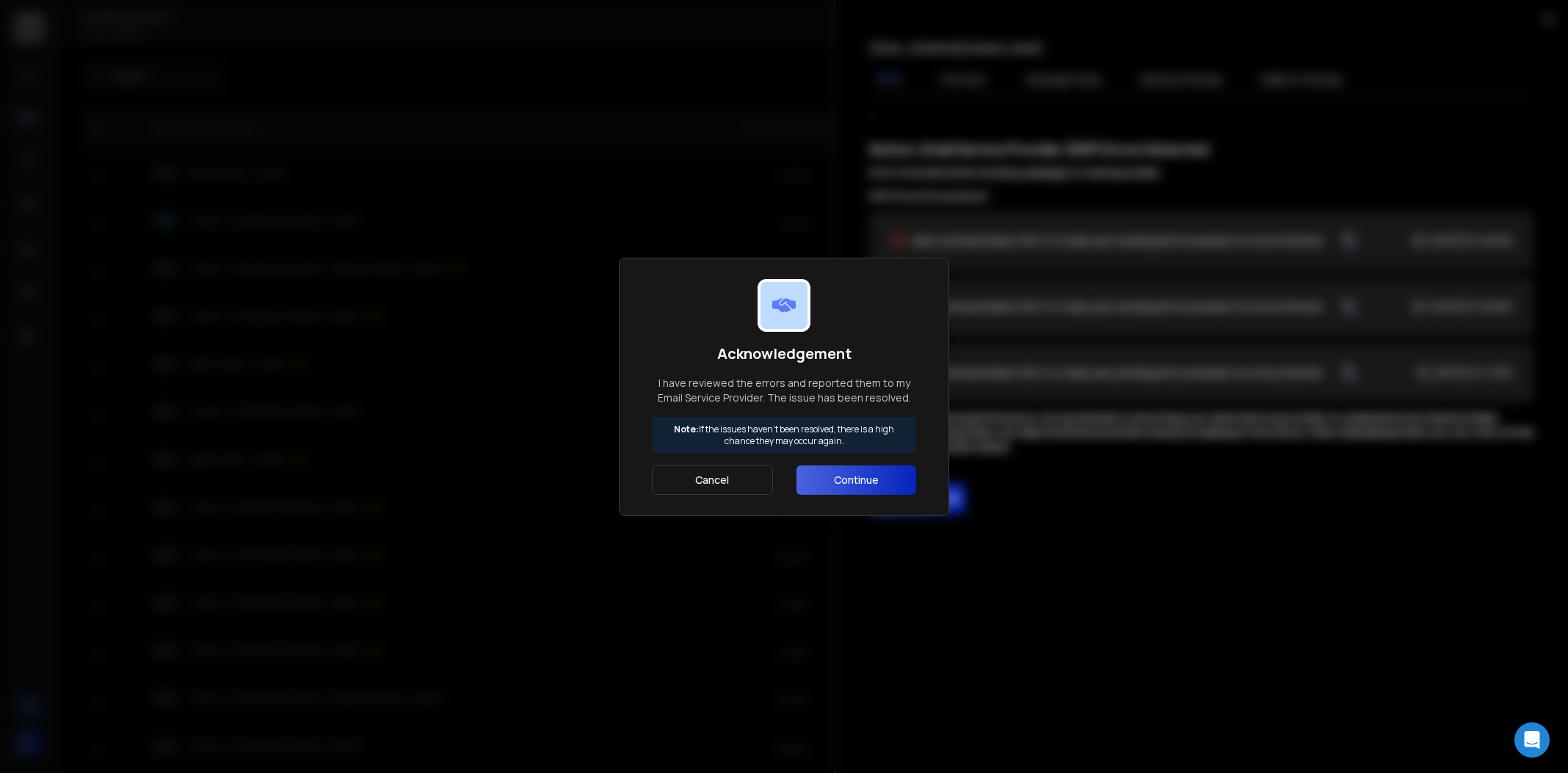
click at [845, 495] on div "Acknowledgement I have reviewed the errors and reported them to my Email Servic…" at bounding box center [784, 386] width 330 height 258
click at [852, 476] on button "Continue" at bounding box center [856, 480] width 120 height 29
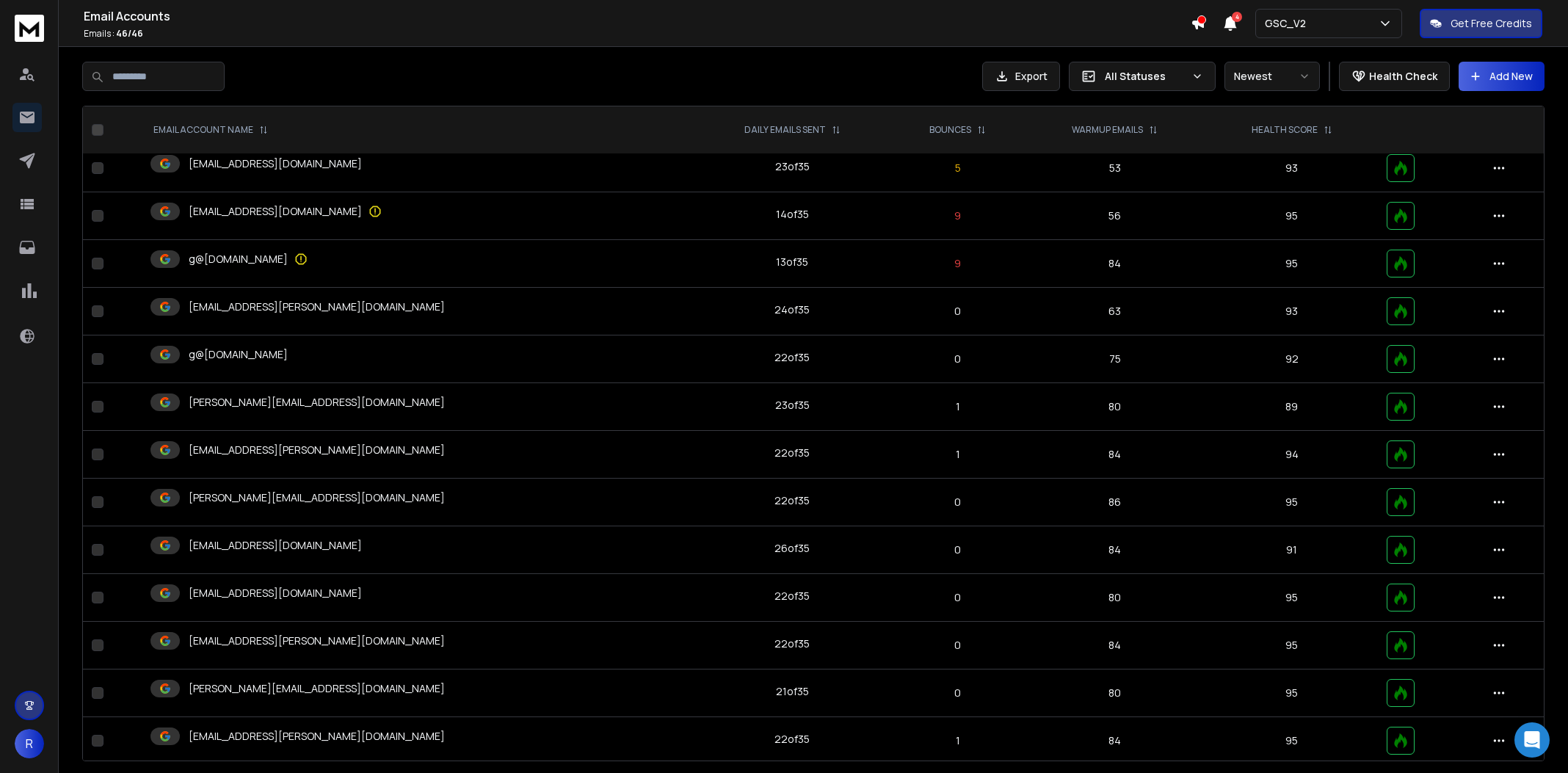
scroll to position [591, 0]
